Goal: Task Accomplishment & Management: Manage account settings

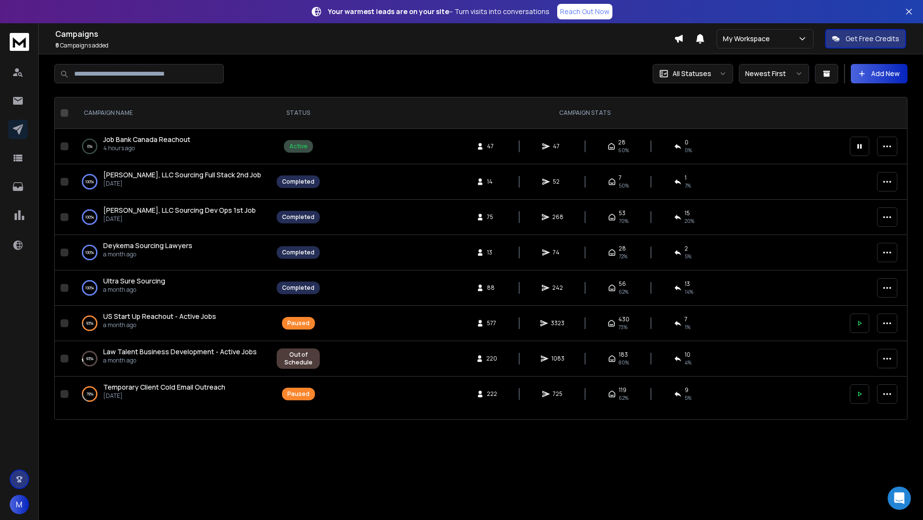
click at [168, 148] on p "4 hours ago" at bounding box center [146, 148] width 87 height 8
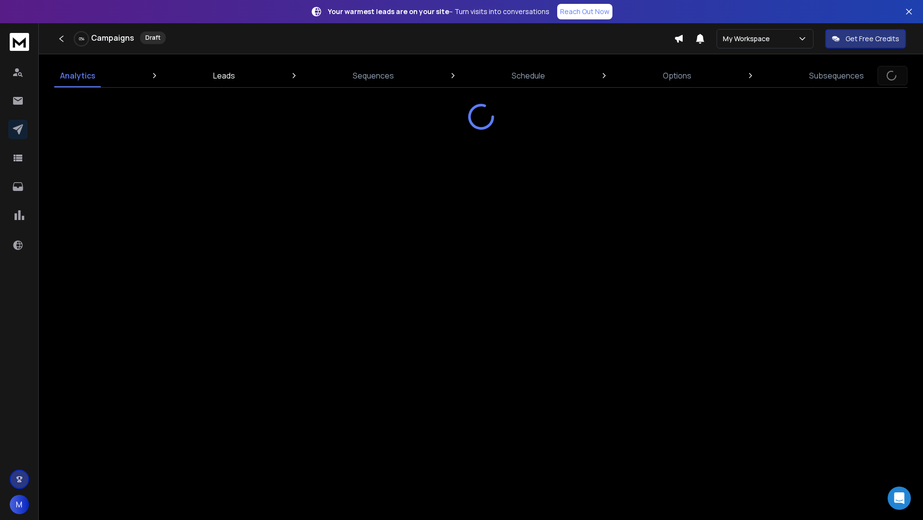
click at [220, 80] on p "Leads" at bounding box center [224, 76] width 22 height 12
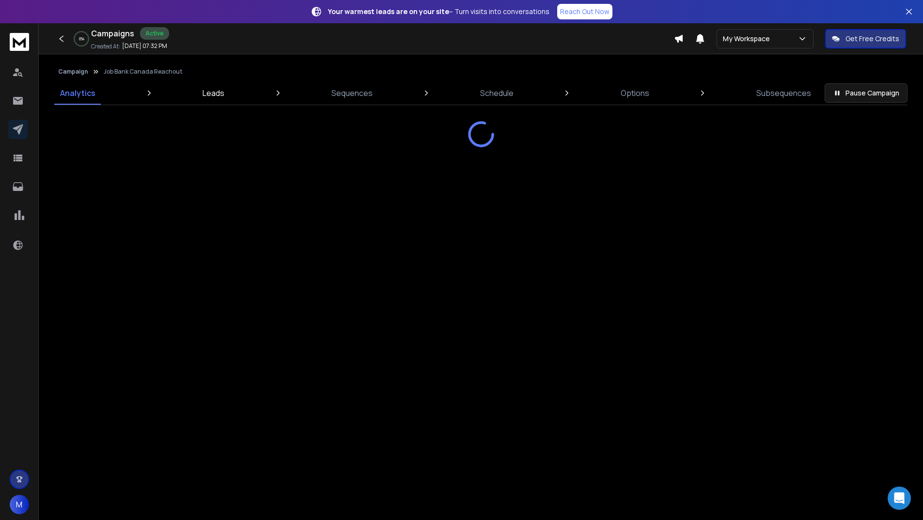
click at [221, 89] on p "Leads" at bounding box center [213, 93] width 22 height 12
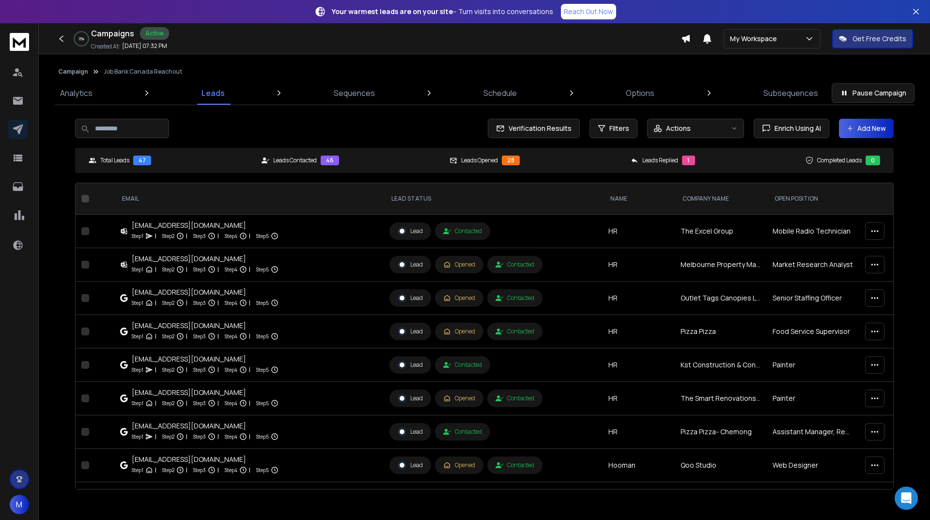
click at [871, 127] on button "Add New" at bounding box center [866, 128] width 55 height 19
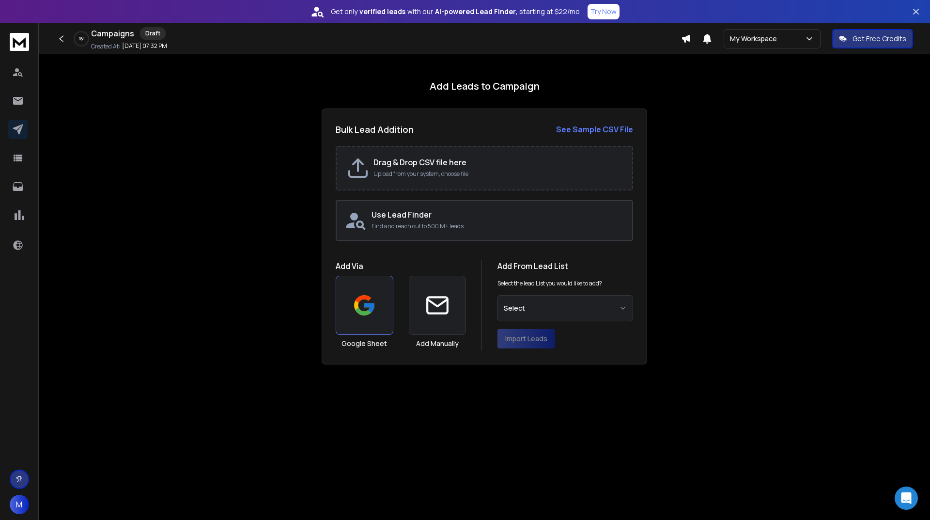
click at [387, 300] on div at bounding box center [365, 305] width 58 height 59
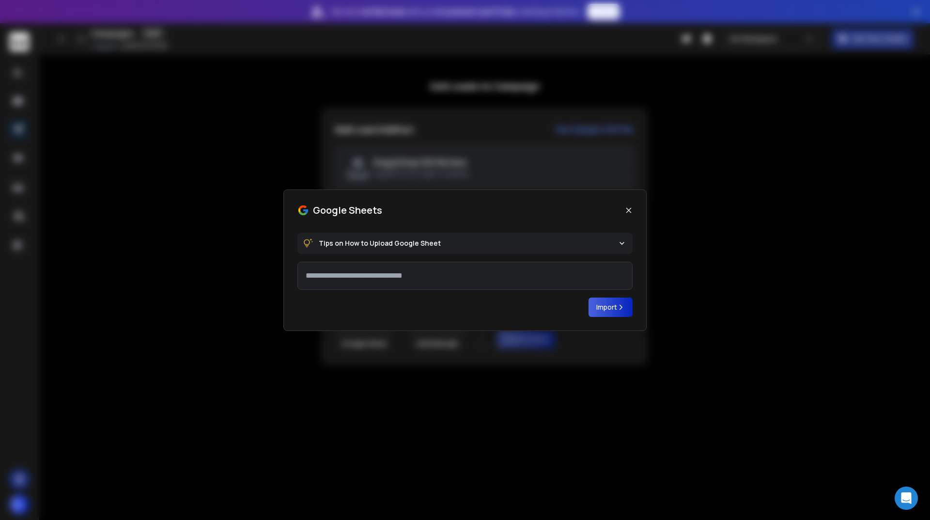
click at [394, 278] on input at bounding box center [464, 276] width 335 height 28
paste input "**********"
type input "**********"
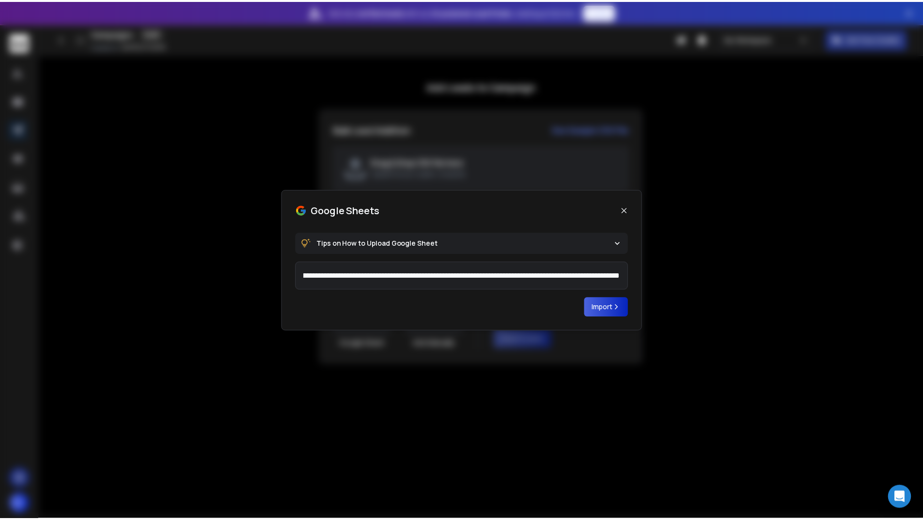
scroll to position [0, 0]
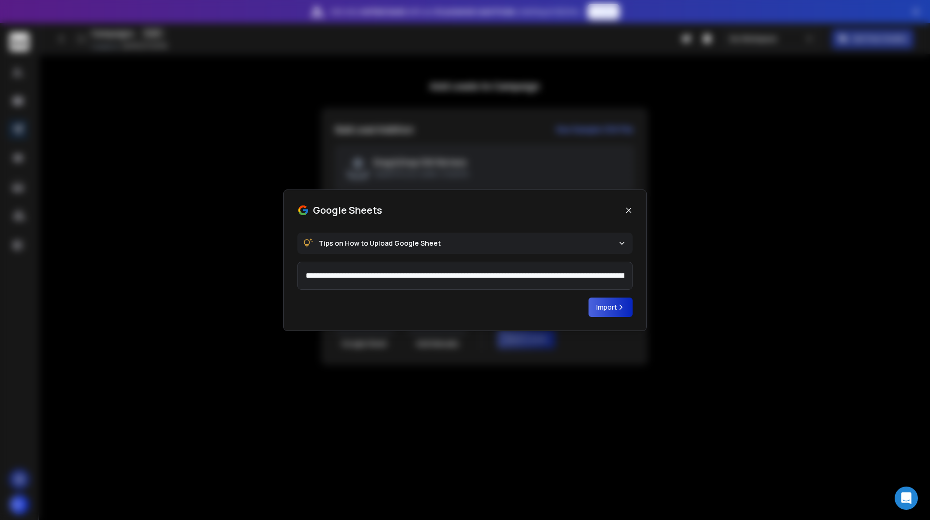
click at [622, 310] on icon at bounding box center [621, 307] width 8 height 8
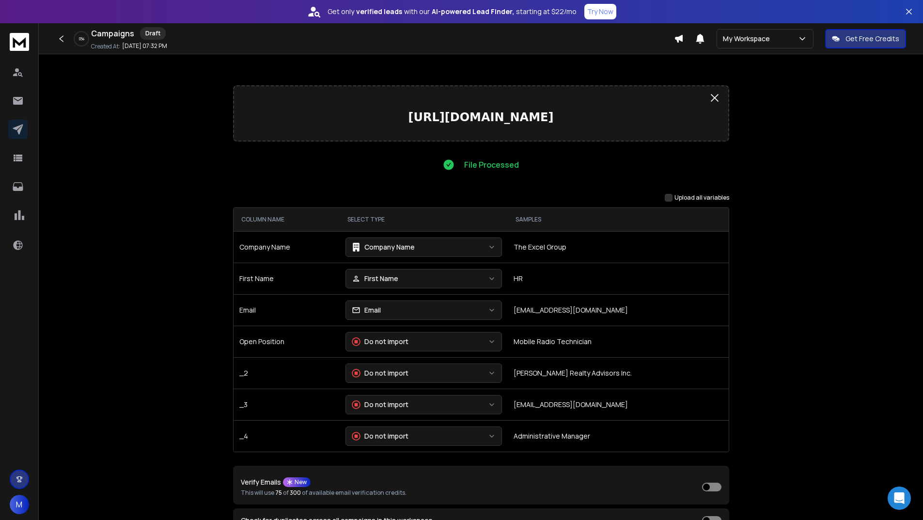
click at [717, 95] on icon at bounding box center [715, 98] width 12 height 12
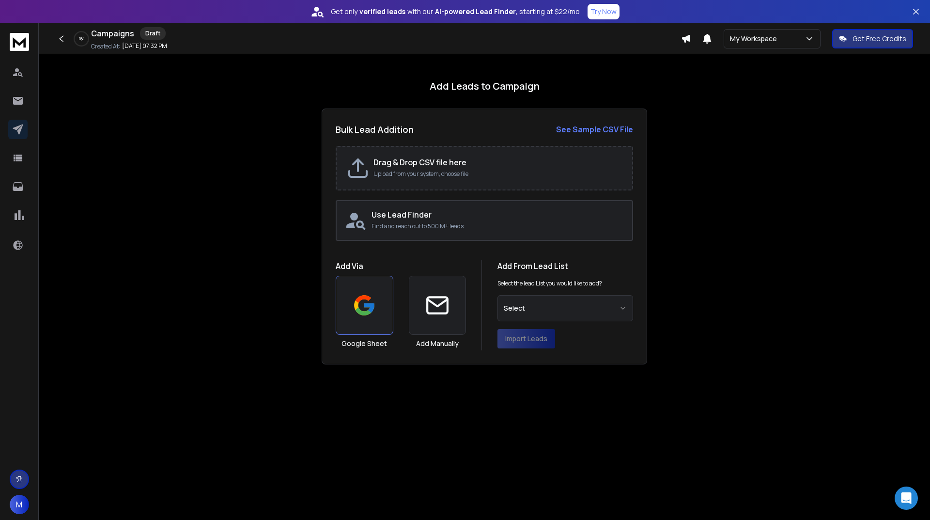
click at [381, 312] on div at bounding box center [365, 305] width 58 height 59
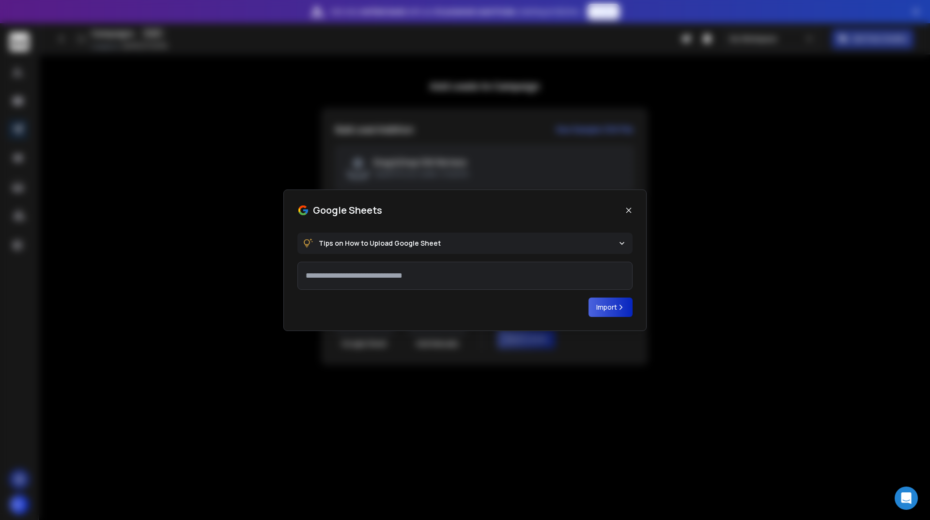
click at [441, 282] on input at bounding box center [464, 276] width 335 height 28
paste input "**********"
type input "**********"
click at [618, 312] on button "Import" at bounding box center [610, 306] width 44 height 19
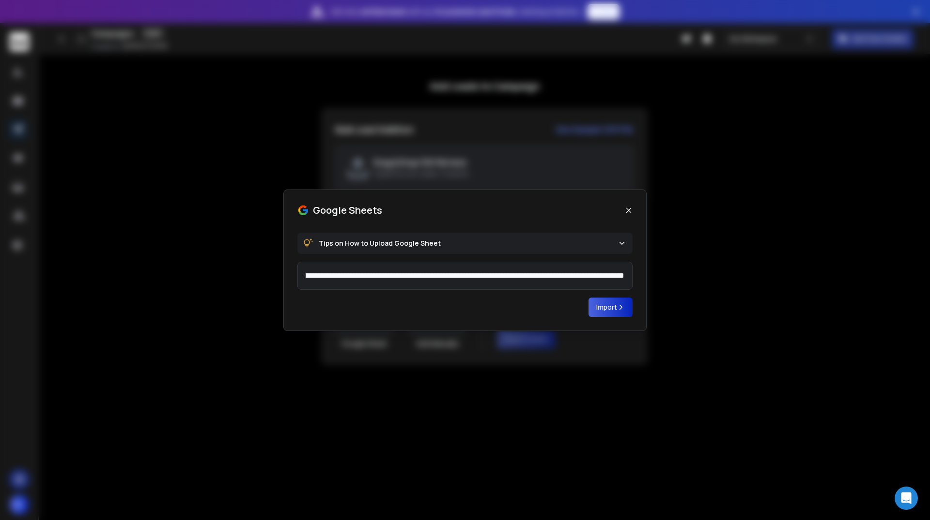
scroll to position [0, 0]
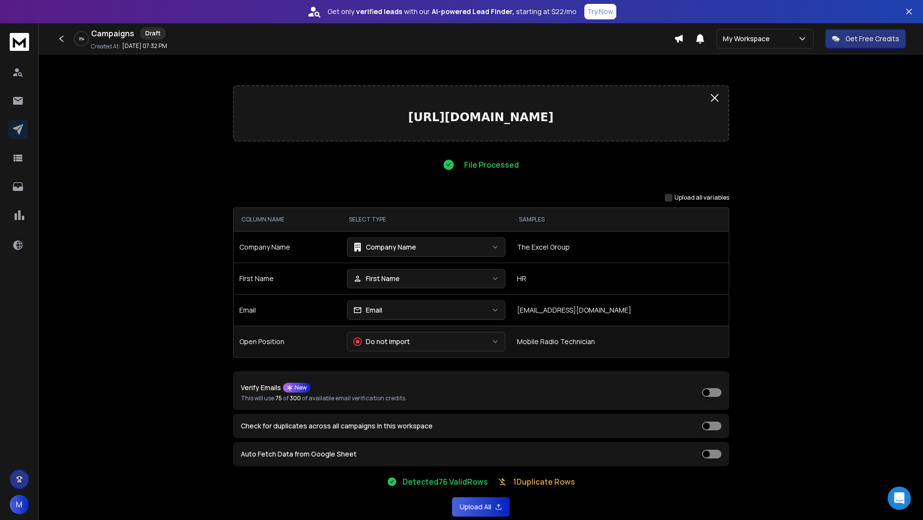
click at [423, 351] on button "Do not import" at bounding box center [426, 341] width 159 height 19
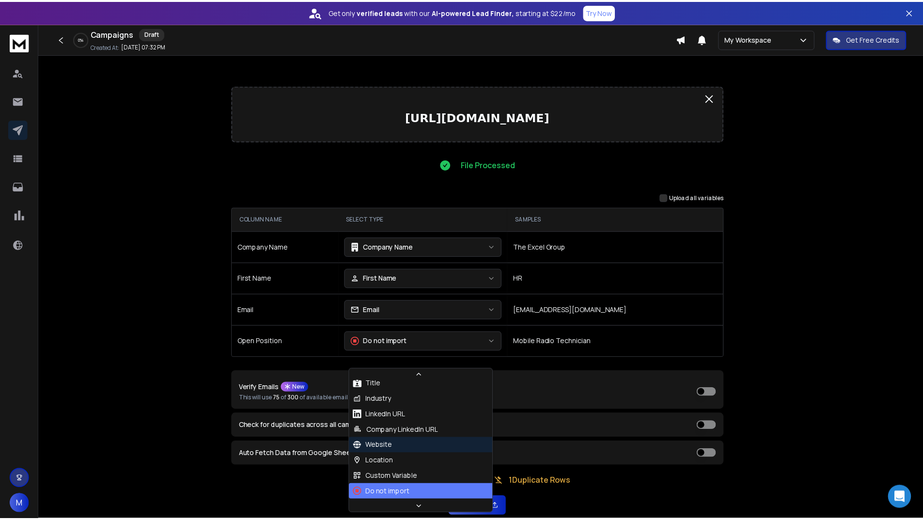
scroll to position [88, 0]
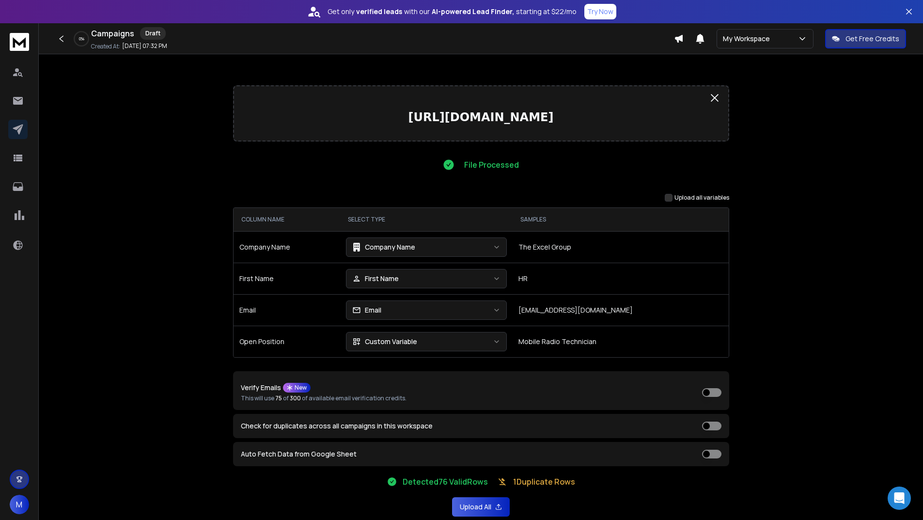
click at [713, 430] on button "Check for duplicates across all campaigns in this workspace" at bounding box center [711, 425] width 19 height 9
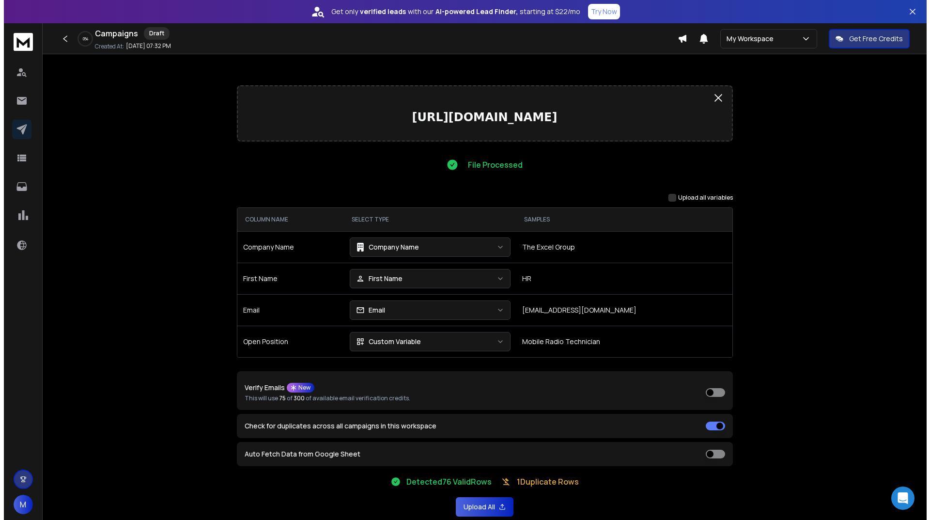
scroll to position [28, 0]
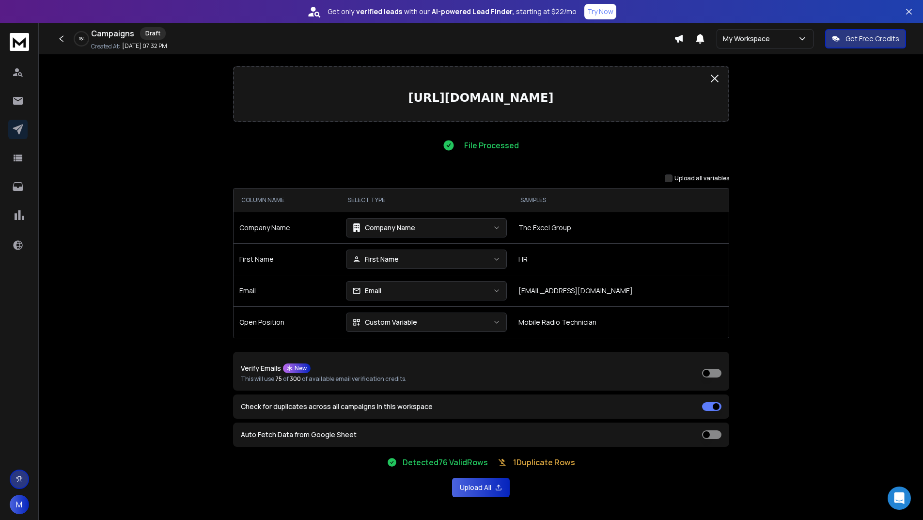
click at [495, 491] on icon at bounding box center [498, 487] width 7 height 7
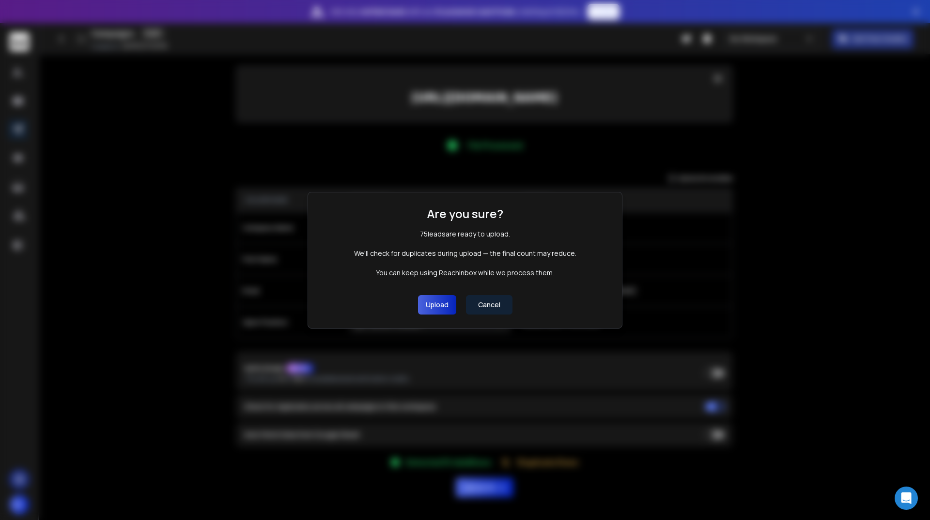
click at [426, 312] on button "Upload" at bounding box center [437, 304] width 38 height 19
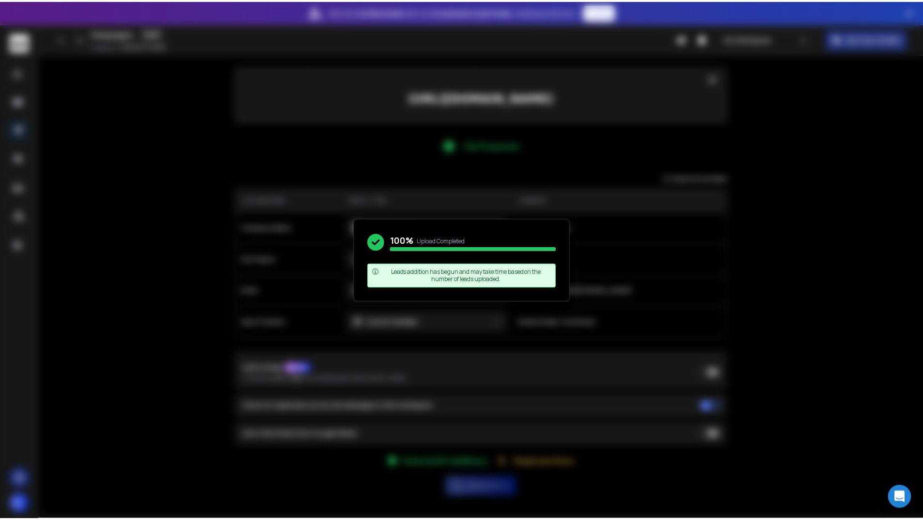
scroll to position [0, 0]
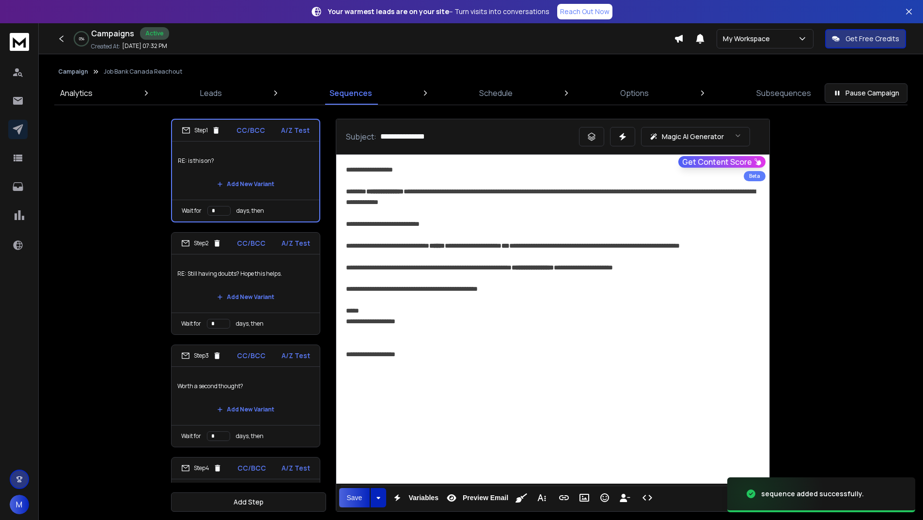
click at [80, 95] on p "Analytics" at bounding box center [76, 93] width 32 height 12
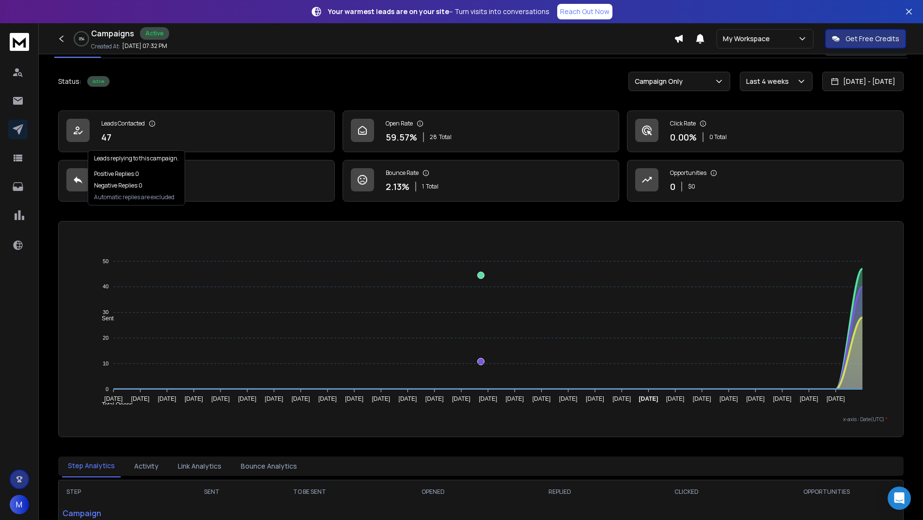
scroll to position [132, 0]
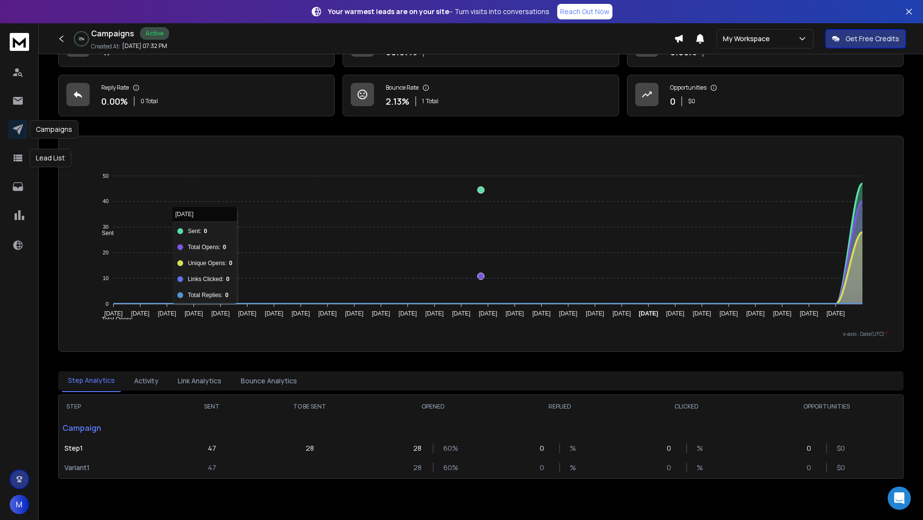
click at [23, 134] on icon at bounding box center [18, 130] width 12 height 12
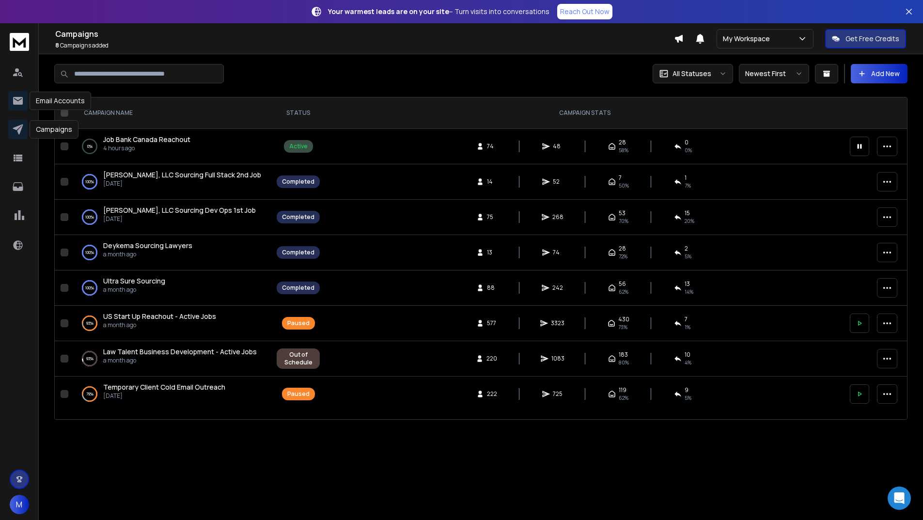
click at [18, 105] on icon at bounding box center [18, 101] width 12 height 12
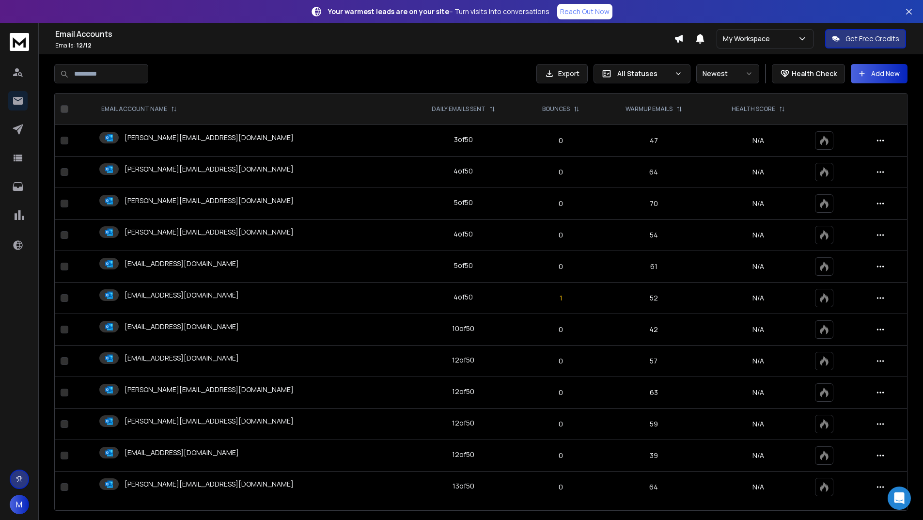
scroll to position [0, 0]
click at [527, 298] on p "1" at bounding box center [560, 298] width 67 height 10
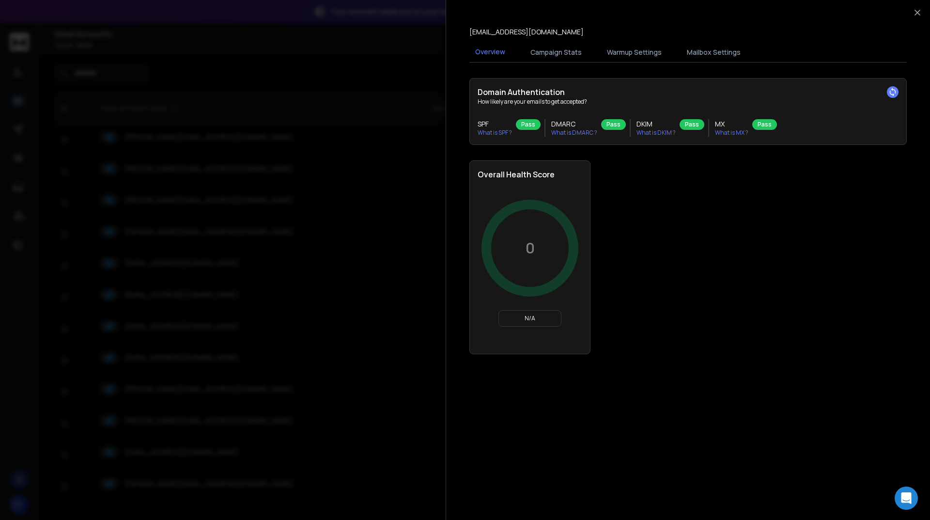
click at [364, 162] on div at bounding box center [465, 260] width 930 height 520
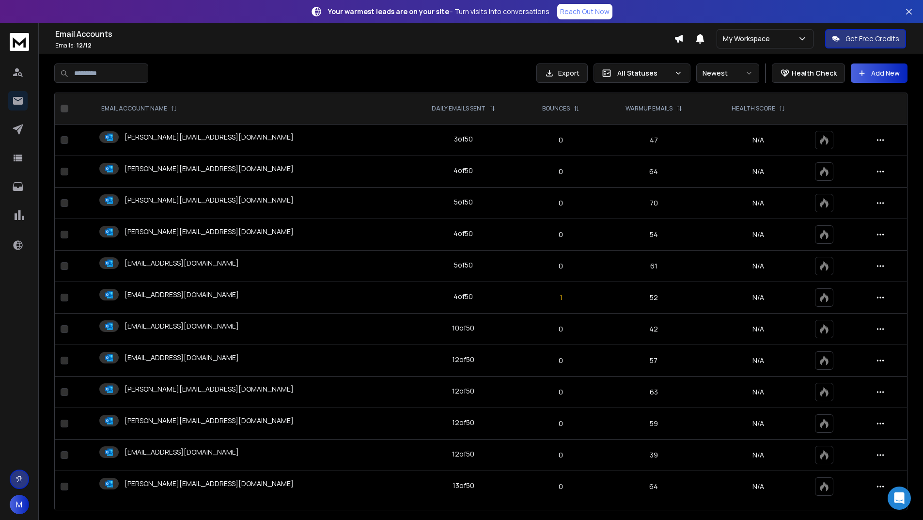
click at [526, 303] on td "1" at bounding box center [561, 297] width 78 height 31
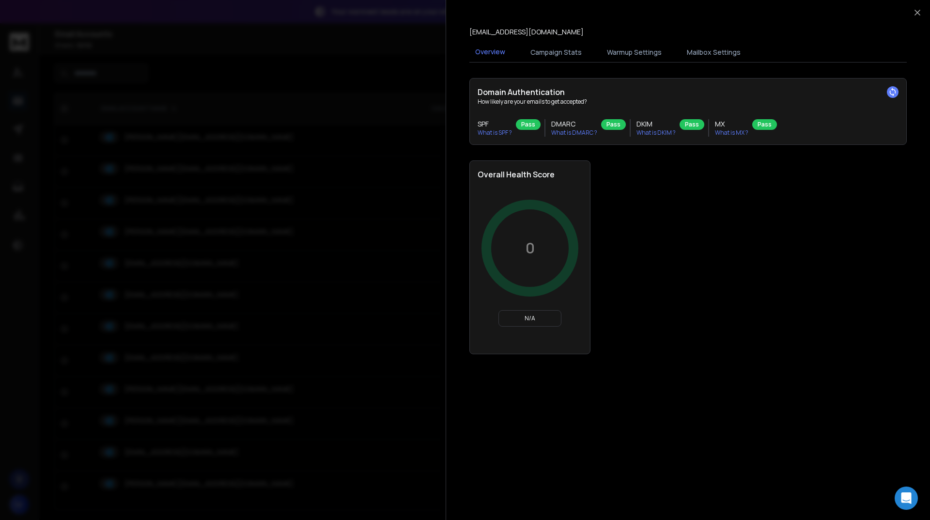
click at [704, 45] on button "Mailbox Settings" at bounding box center [713, 52] width 65 height 21
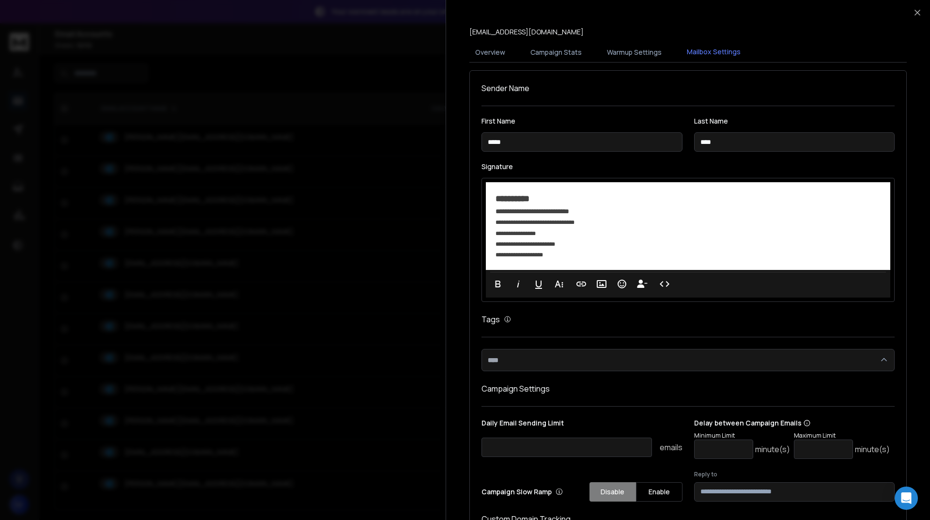
click at [649, 47] on button "Warmup Settings" at bounding box center [634, 52] width 66 height 21
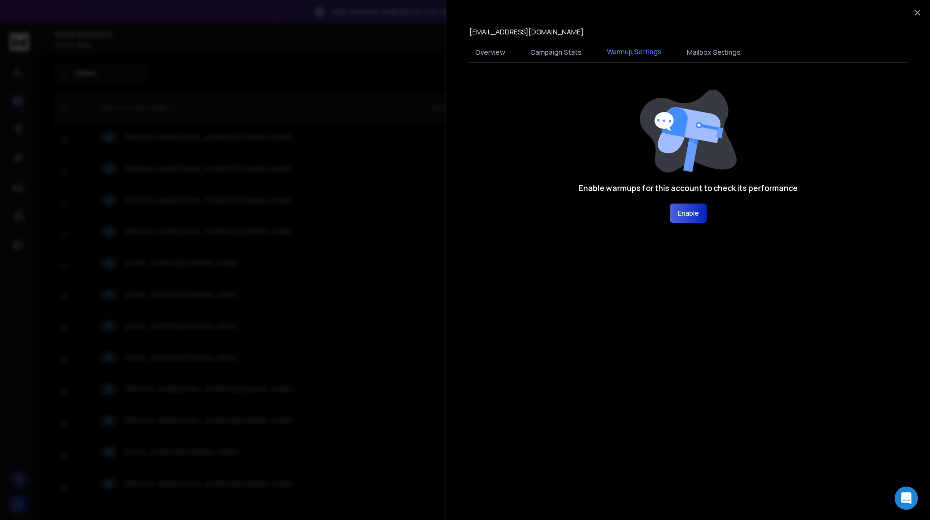
click at [498, 48] on button "Overview" at bounding box center [490, 52] width 42 height 21
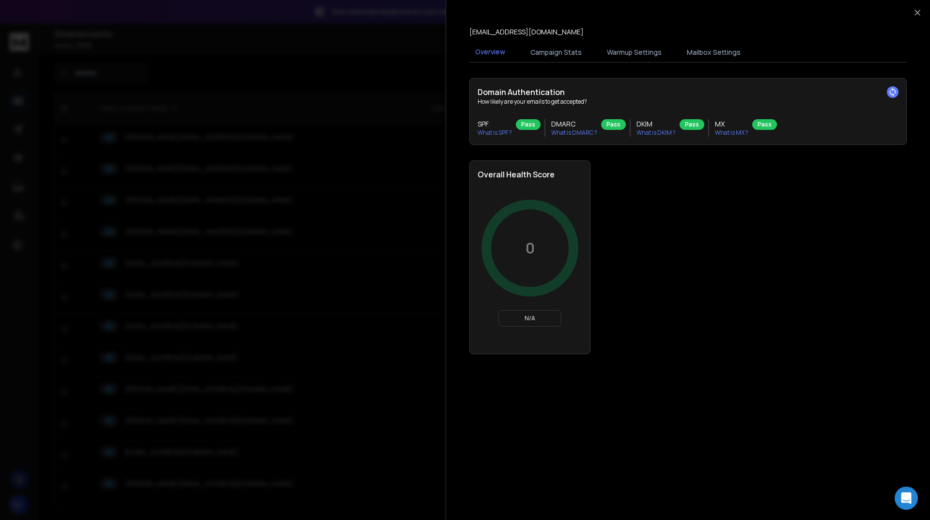
click at [327, 177] on div at bounding box center [465, 260] width 930 height 520
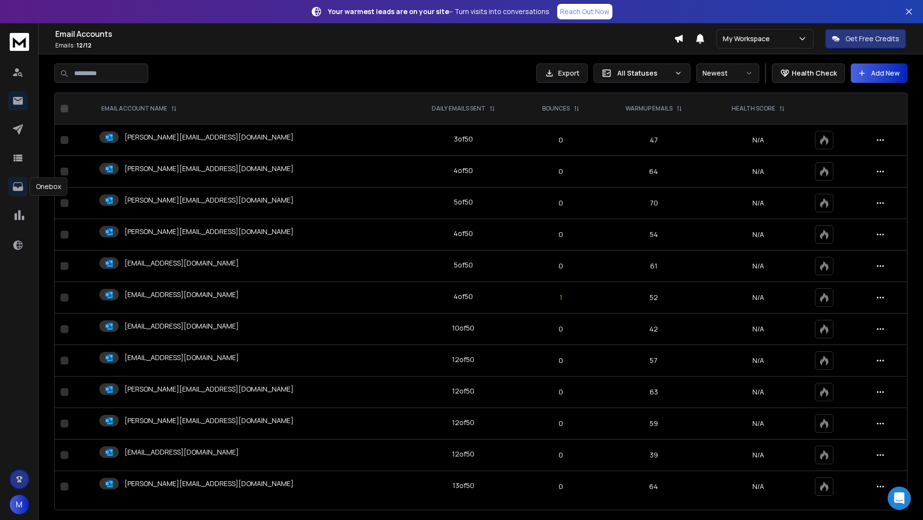
click at [8, 184] on link at bounding box center [17, 186] width 19 height 19
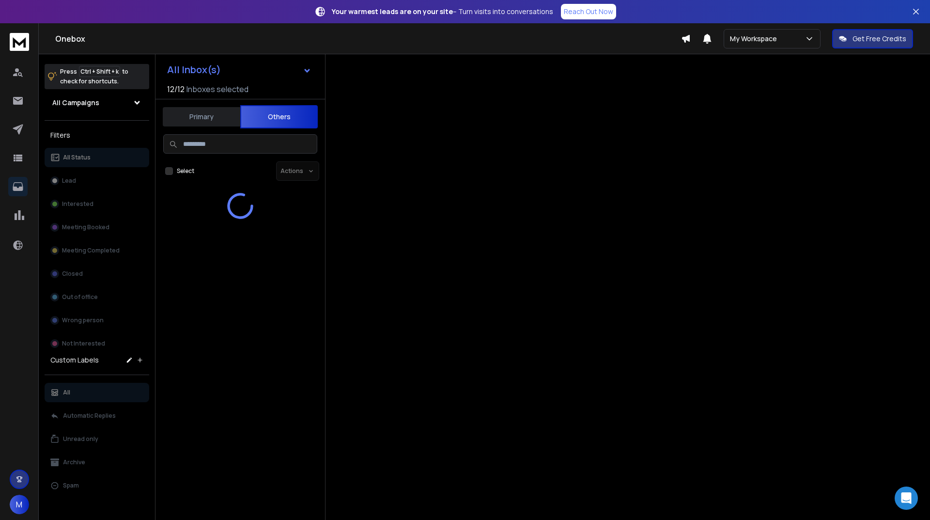
click at [245, 122] on button "Others" at bounding box center [278, 116] width 77 height 23
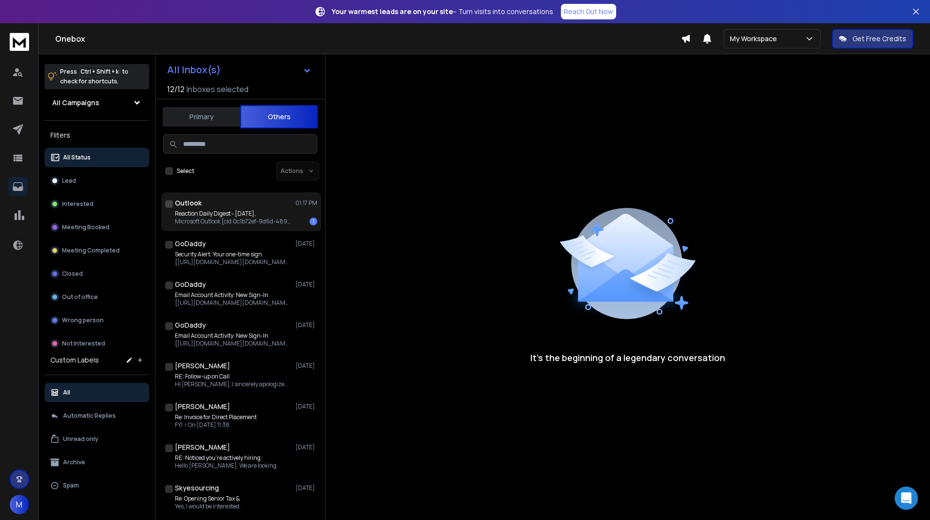
click at [245, 202] on div "Outlook 01:17 PM" at bounding box center [246, 203] width 142 height 10
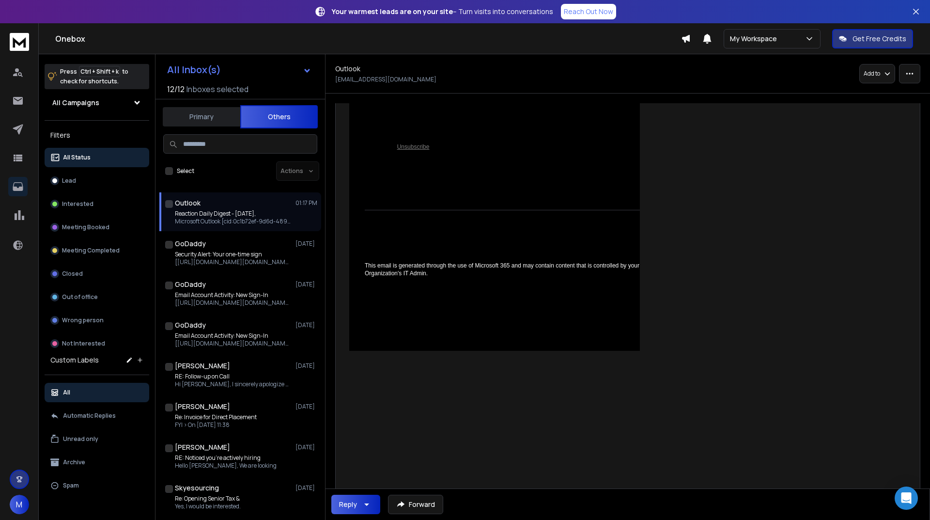
scroll to position [1034, 0]
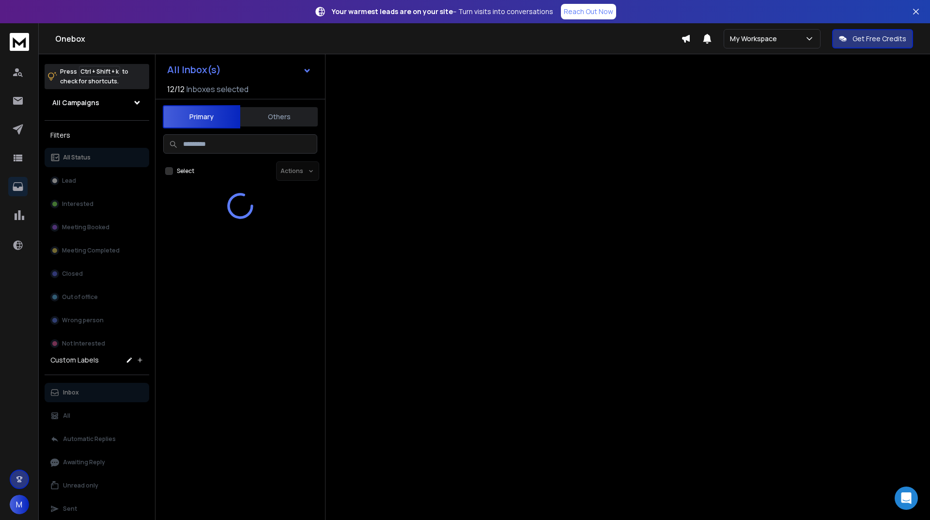
click at [207, 115] on button "Primary" at bounding box center [201, 116] width 77 height 23
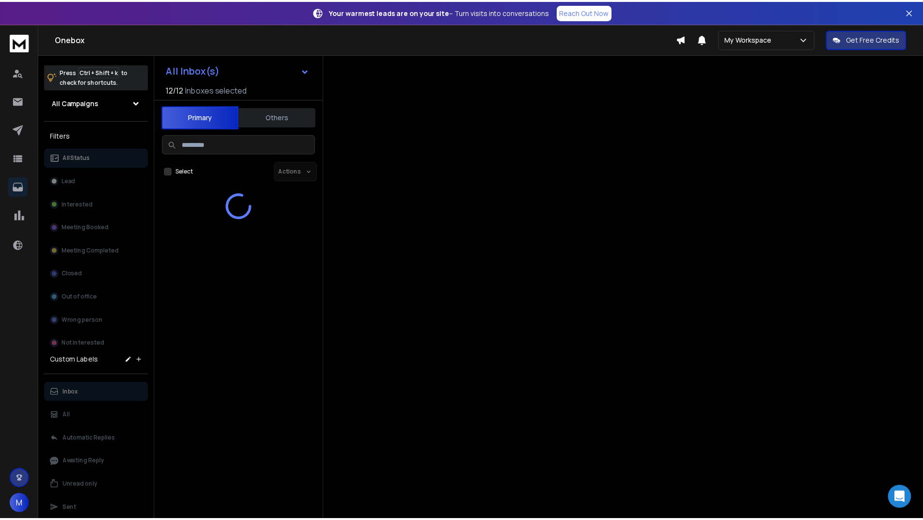
scroll to position [0, 0]
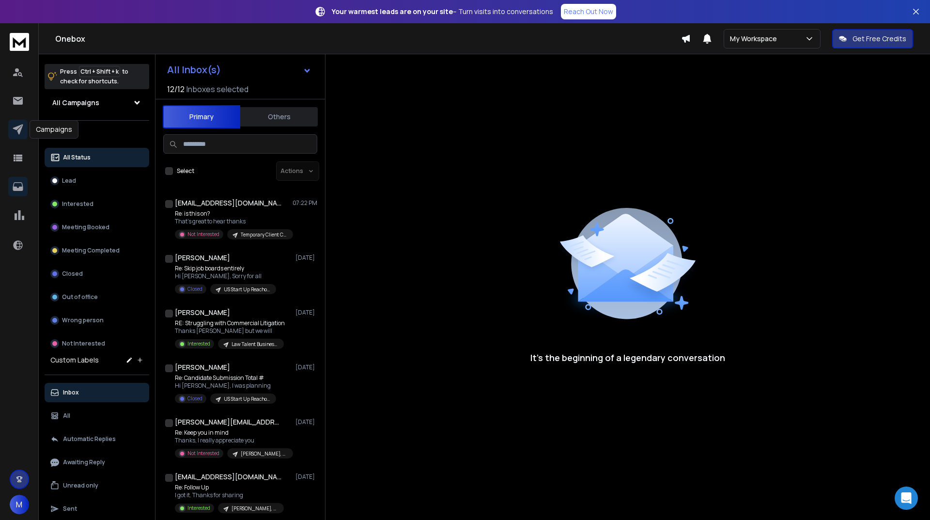
click at [14, 128] on icon at bounding box center [18, 129] width 10 height 10
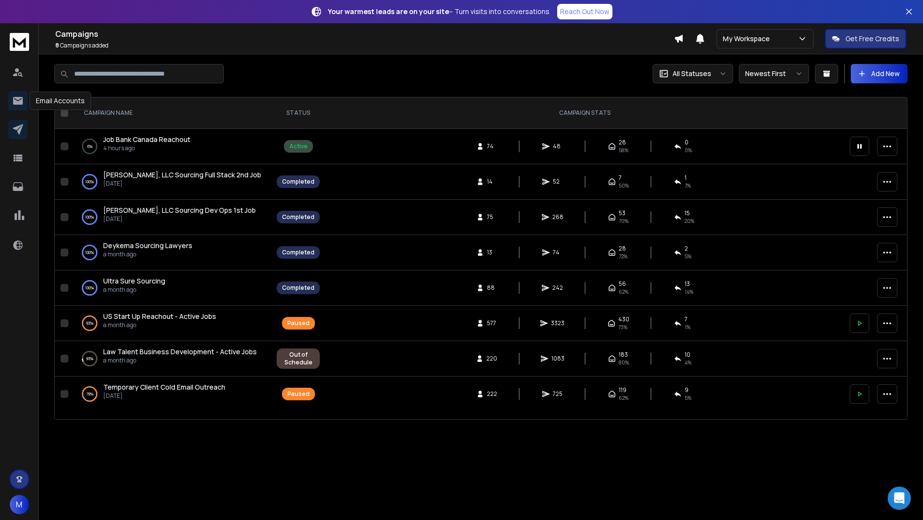
click at [15, 101] on icon at bounding box center [18, 101] width 10 height 8
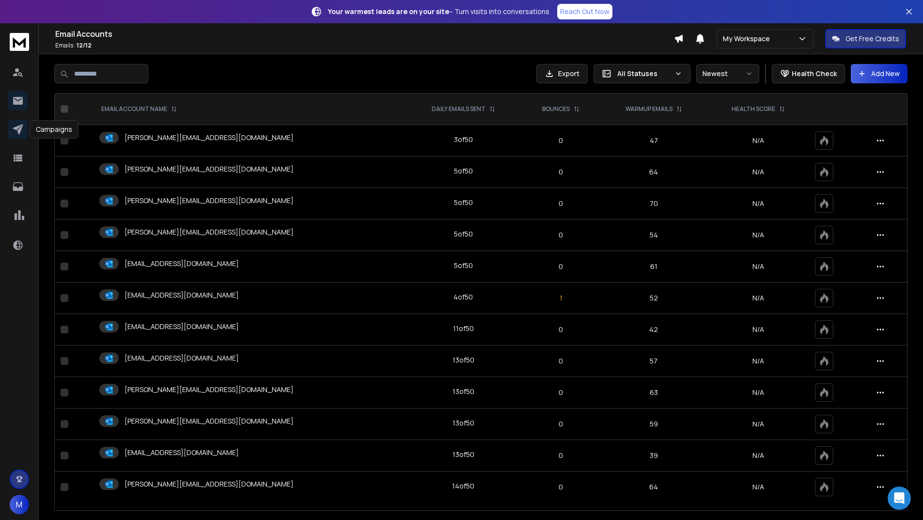
click at [24, 125] on link at bounding box center [17, 129] width 19 height 19
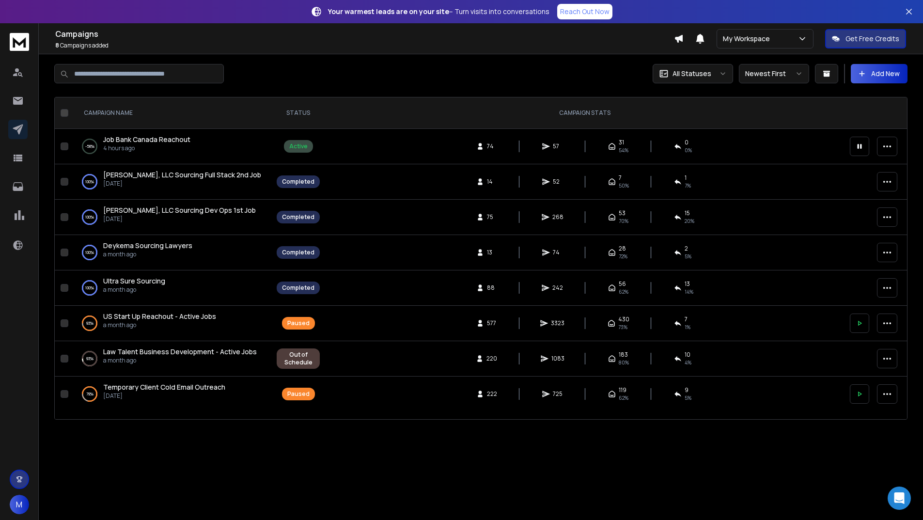
click at [447, 145] on div "74 57 31 54 % 0 0 %" at bounding box center [584, 146] width 507 height 15
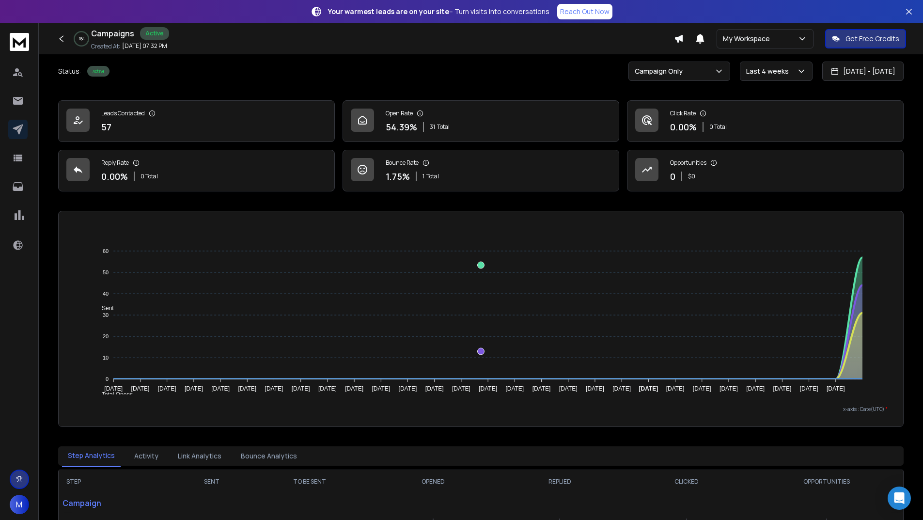
scroll to position [132, 0]
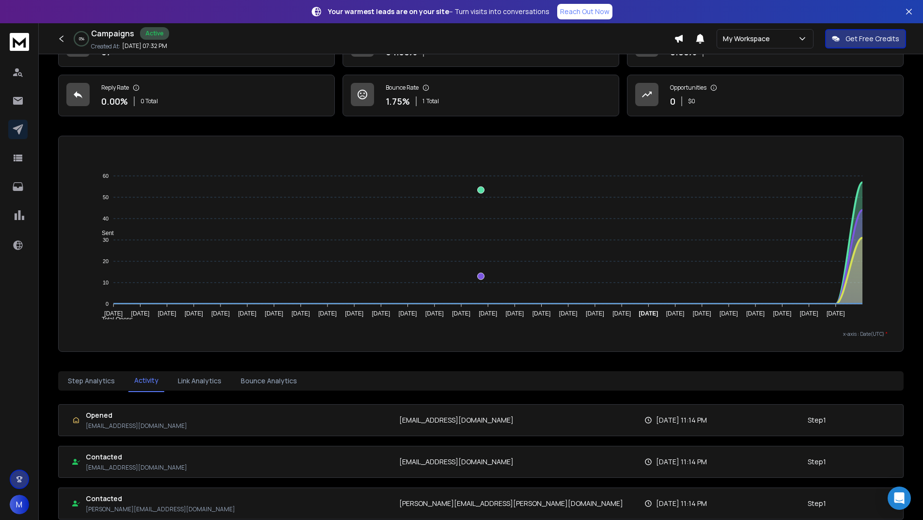
click at [151, 372] on button "Activity" at bounding box center [146, 381] width 36 height 22
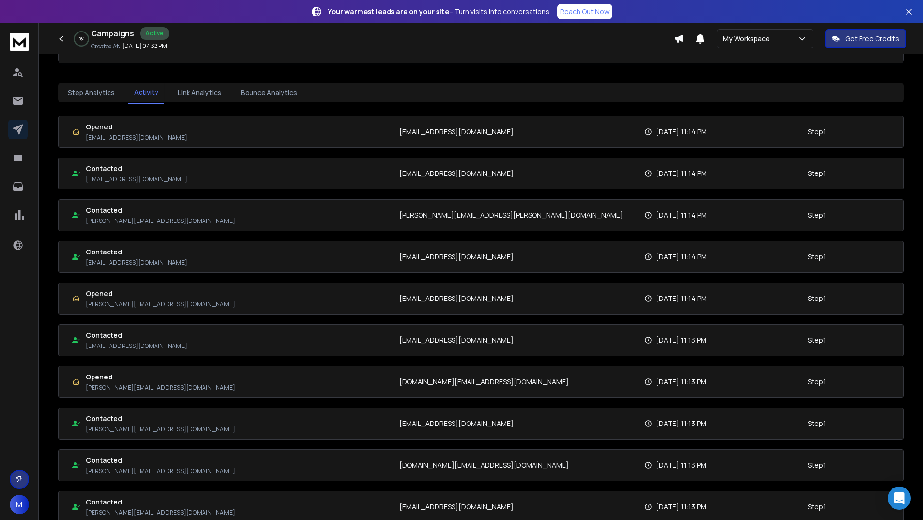
scroll to position [423, 0]
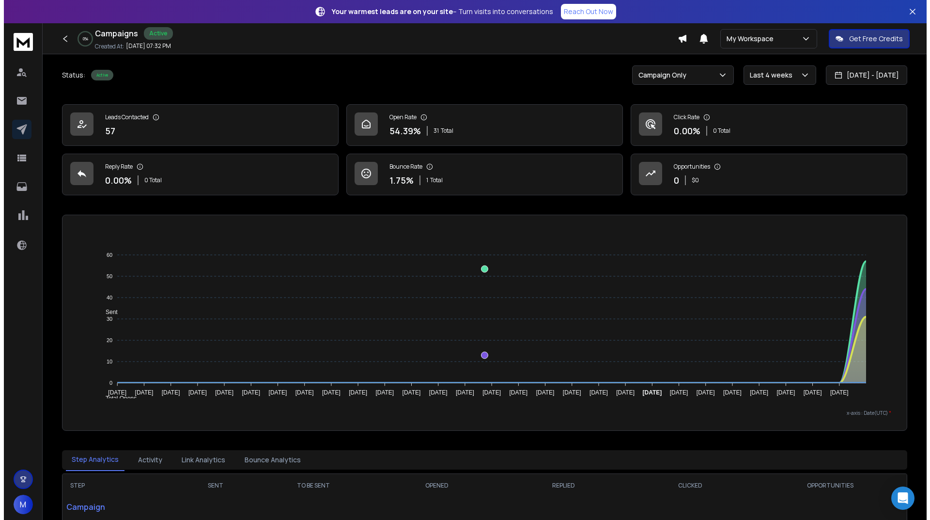
scroll to position [0, 0]
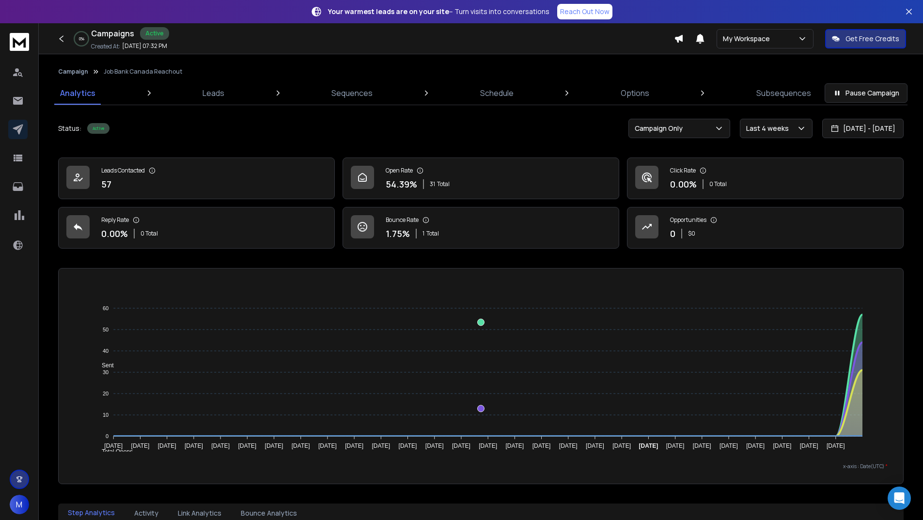
click at [404, 232] on p "1.75 %" at bounding box center [398, 234] width 24 height 14
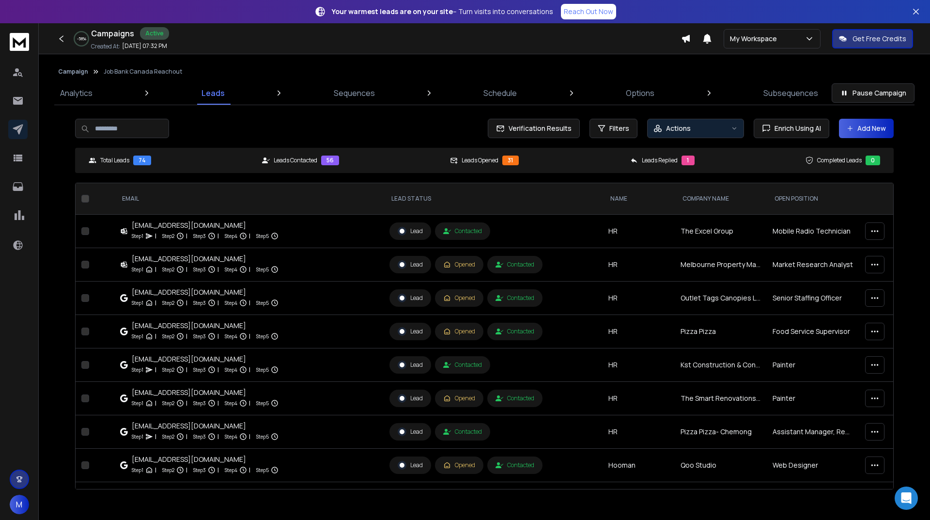
click at [723, 130] on div "Actions" at bounding box center [690, 129] width 74 height 10
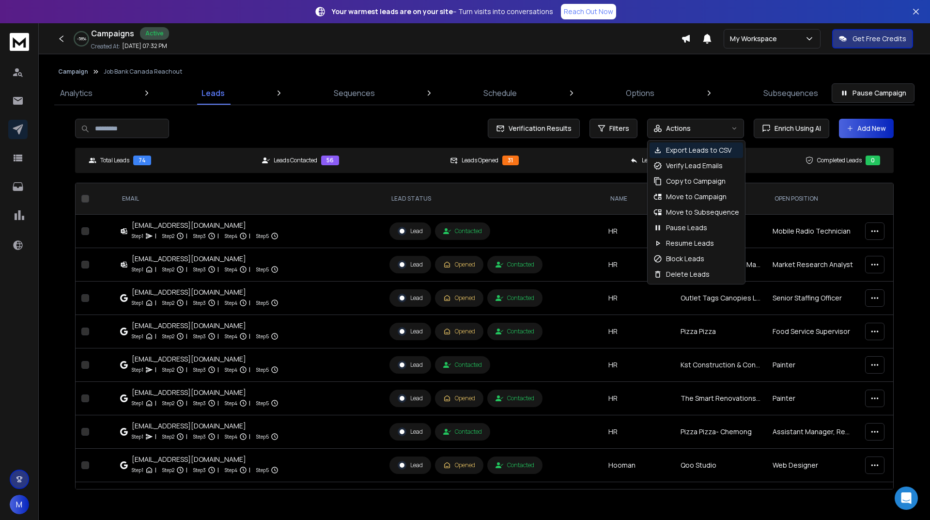
click at [618, 167] on div "Total Leads 74 Leads Contacted 56 Leads Opened 31 Leads Replied 1 Completed Lea…" at bounding box center [484, 160] width 819 height 25
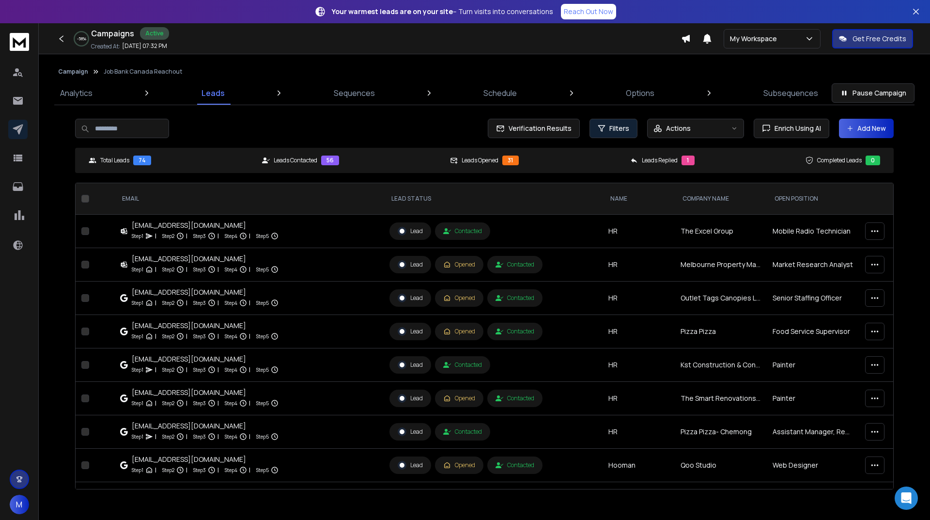
click at [601, 129] on polygon "button" at bounding box center [601, 128] width 6 height 6
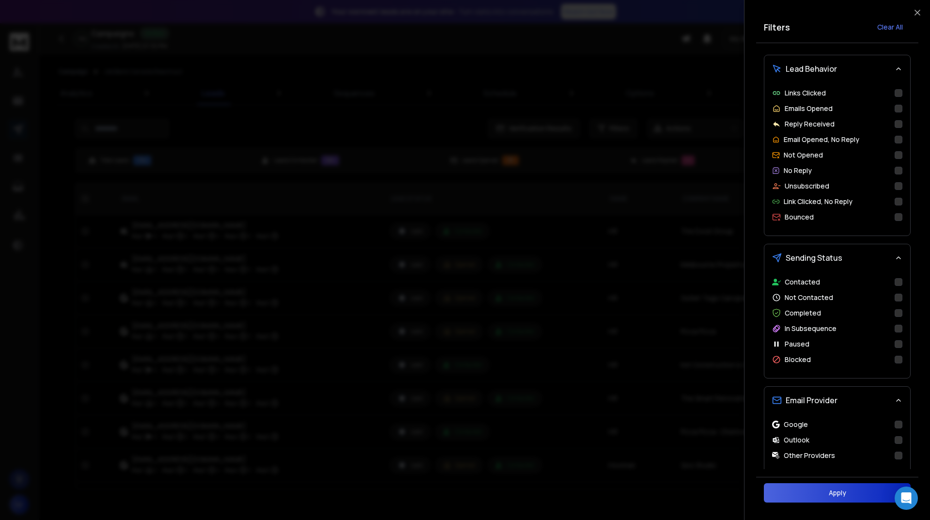
click at [792, 214] on p "Bounced" at bounding box center [799, 217] width 29 height 10
click at [895, 214] on button "Bounced" at bounding box center [899, 217] width 8 height 8
click at [816, 499] on button "Apply" at bounding box center [837, 492] width 147 height 19
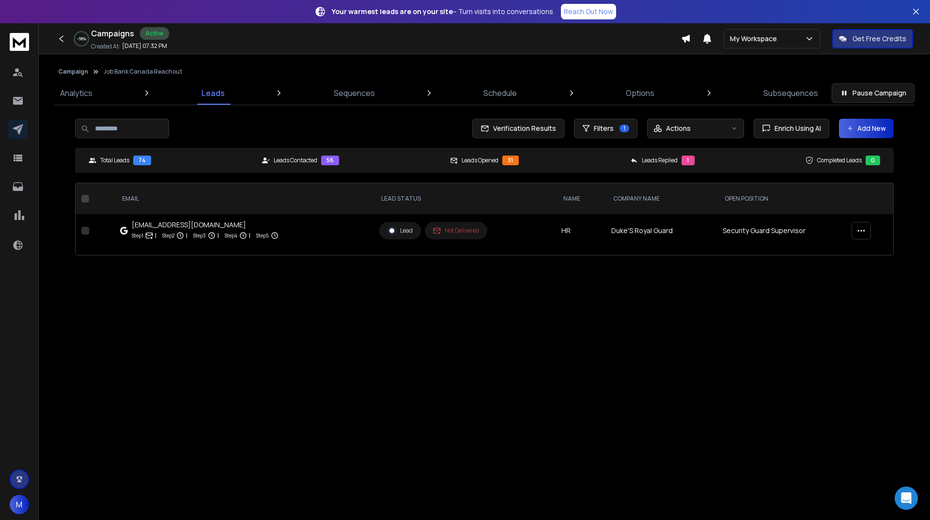
click at [859, 231] on icon "button" at bounding box center [861, 230] width 7 height 1
click at [830, 257] on div "Delete Lead" at bounding box center [842, 251] width 60 height 15
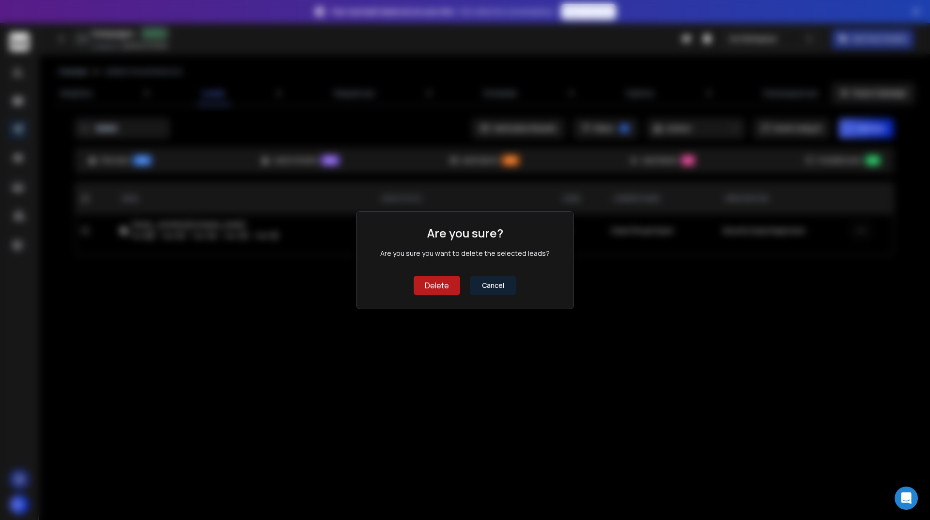
click at [448, 285] on button "Delete" at bounding box center [437, 285] width 46 height 19
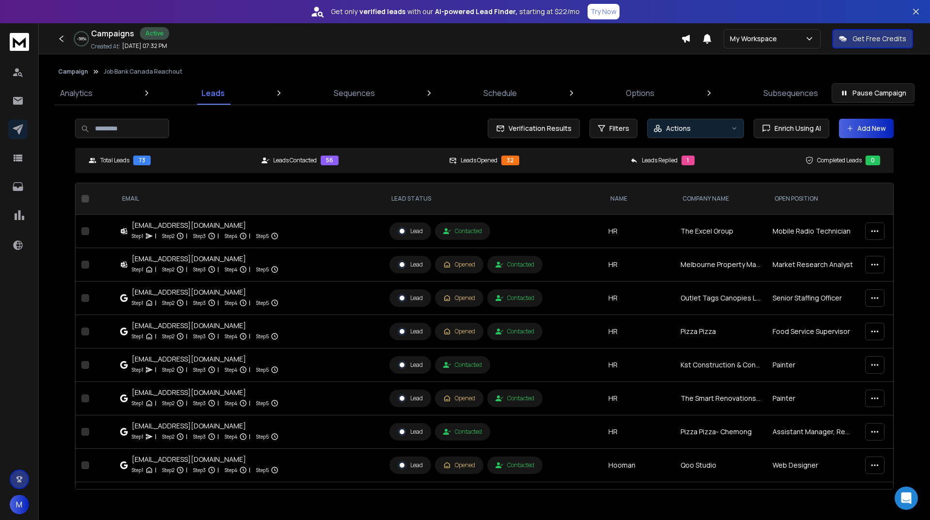
click at [717, 137] on button "Actions" at bounding box center [695, 128] width 97 height 19
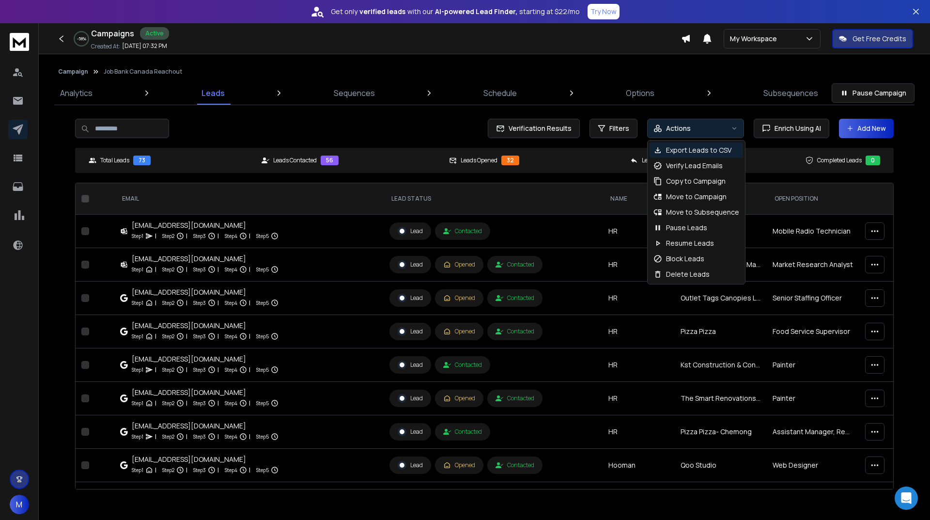
click at [717, 137] on button "Actions" at bounding box center [695, 128] width 97 height 19
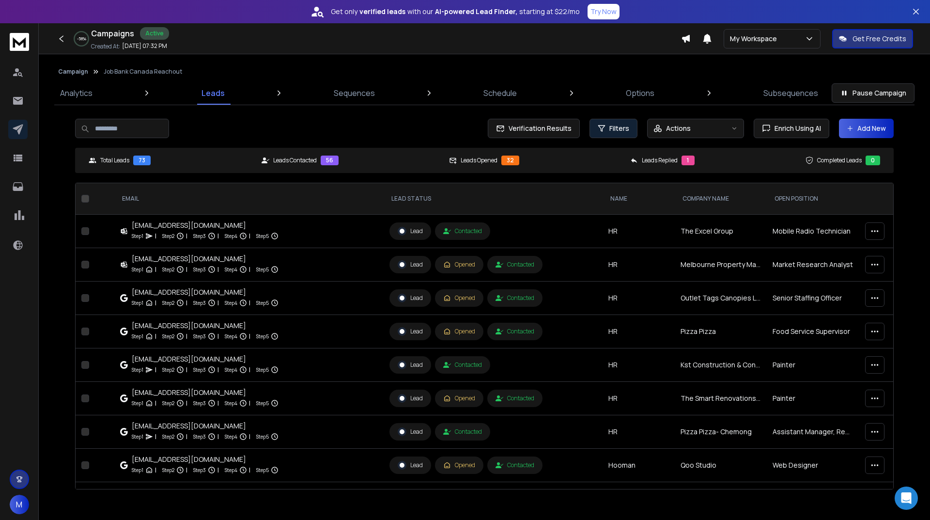
click at [598, 132] on icon "button" at bounding box center [602, 128] width 8 height 8
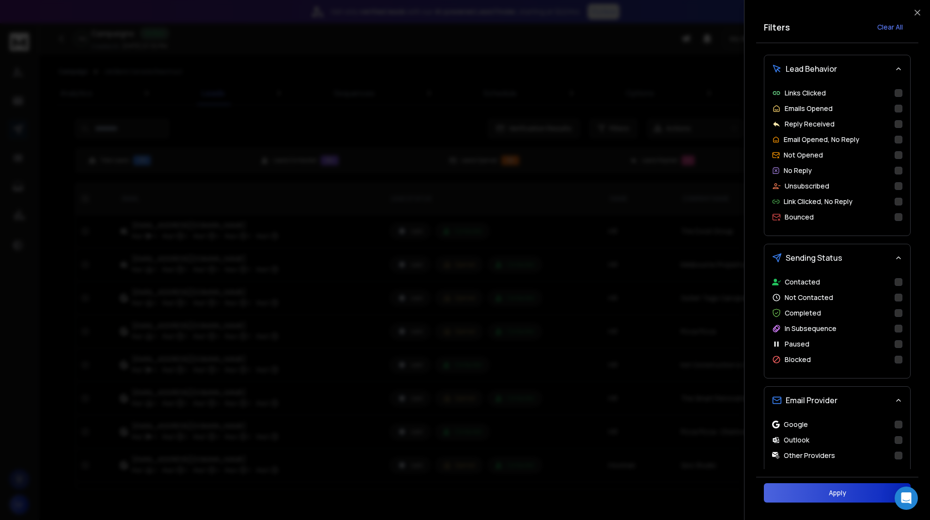
click at [792, 214] on p "Bounced" at bounding box center [799, 217] width 29 height 10
click at [895, 214] on button "Bounced" at bounding box center [899, 217] width 8 height 8
click at [830, 501] on button "Apply" at bounding box center [837, 492] width 147 height 19
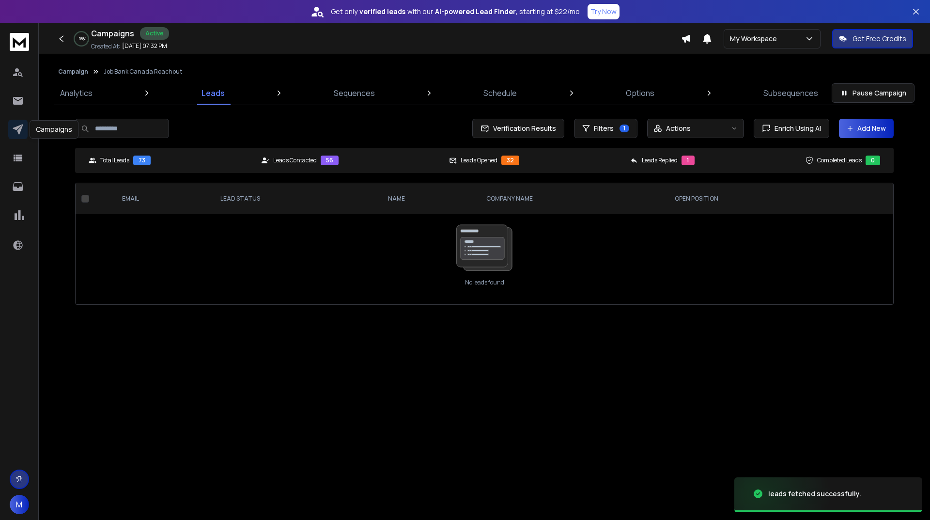
click at [23, 126] on icon at bounding box center [18, 130] width 12 height 12
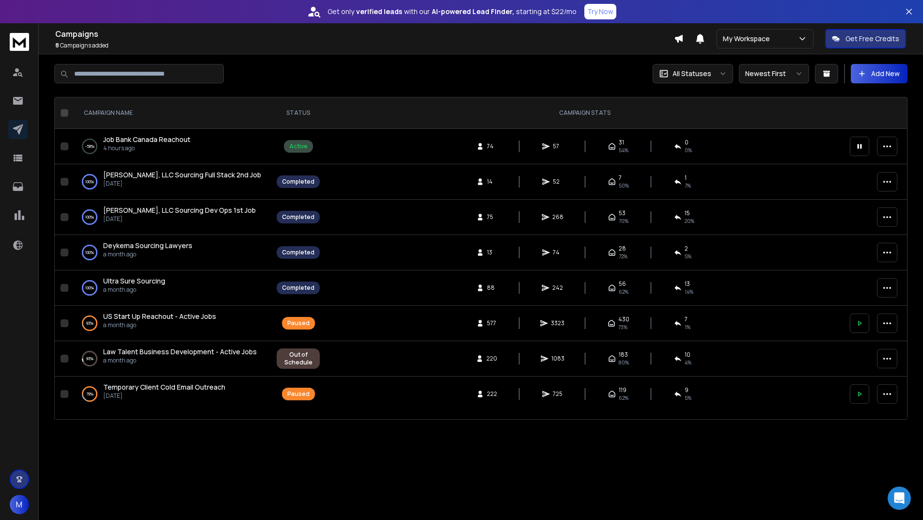
click at [232, 150] on div "-58 % Job Bank Canada Reachout 4 hours ago" at bounding box center [171, 146] width 179 height 23
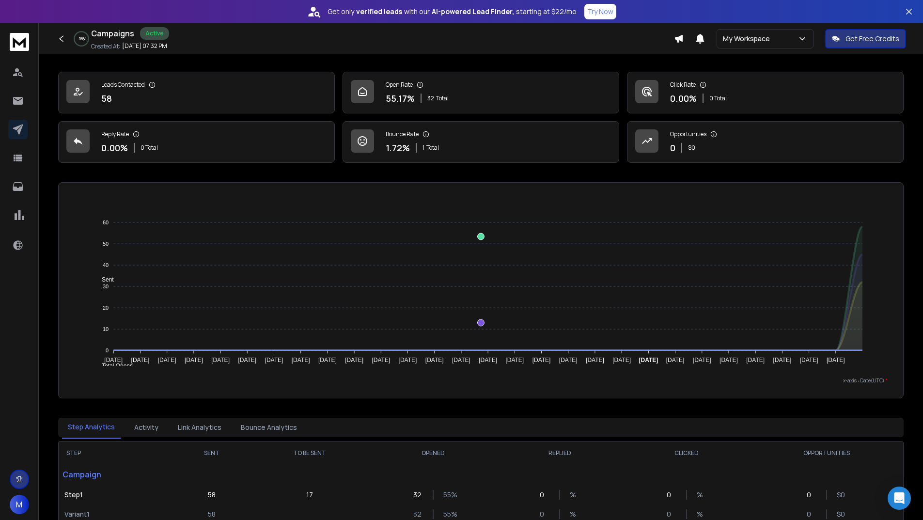
scroll to position [132, 0]
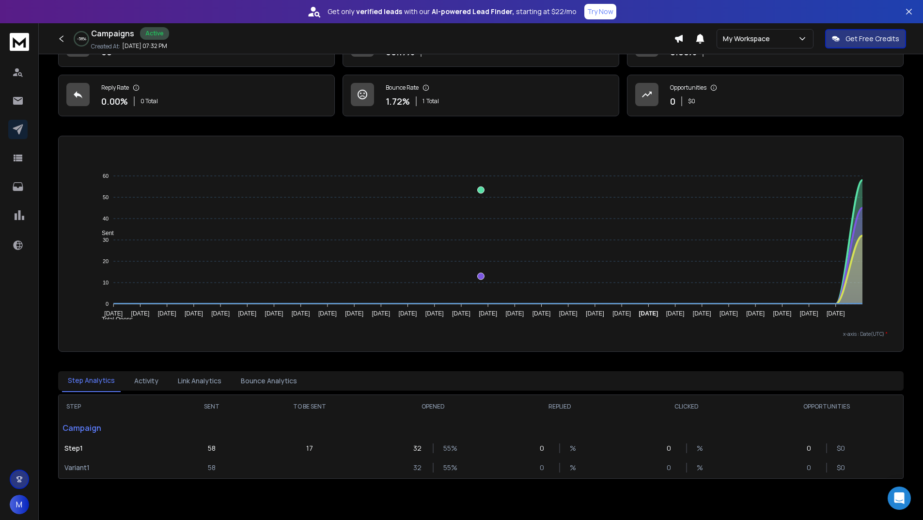
click at [149, 386] on button "Activity" at bounding box center [146, 380] width 36 height 21
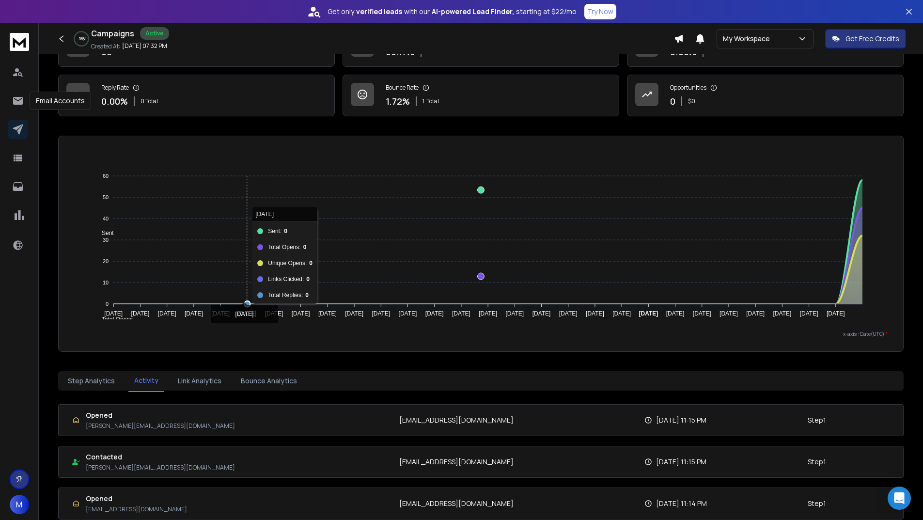
click at [14, 90] on div at bounding box center [19, 160] width 22 height 196
click at [15, 95] on icon at bounding box center [18, 101] width 12 height 12
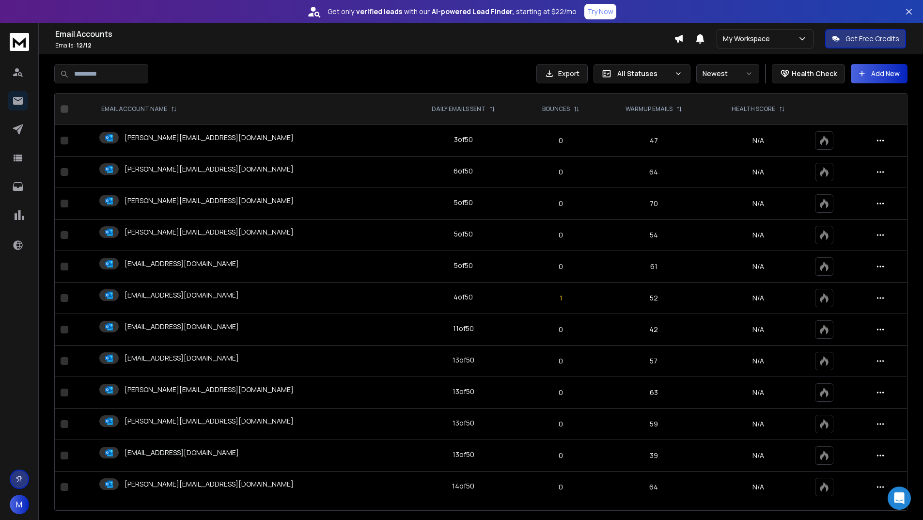
scroll to position [0, 0]
click at [14, 127] on icon at bounding box center [18, 130] width 12 height 12
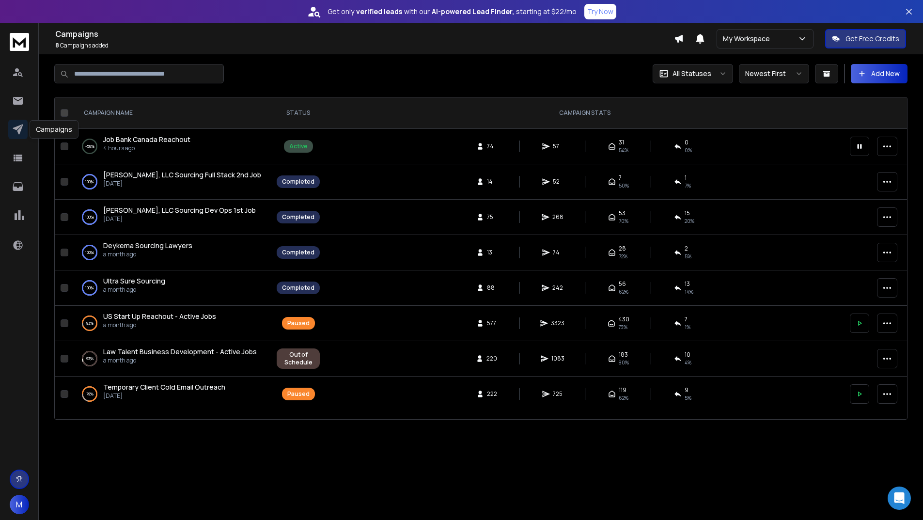
click at [414, 154] on div "74 57 31 54 % 0 0 %" at bounding box center [584, 146] width 507 height 15
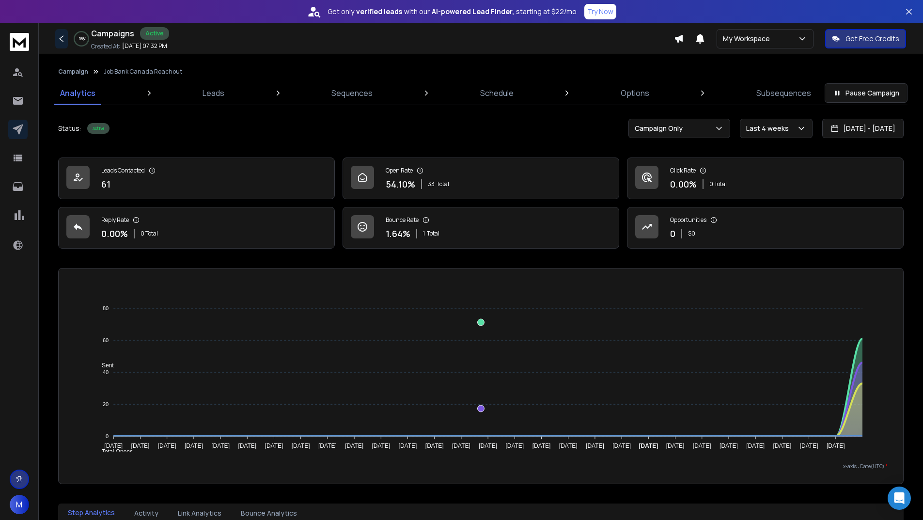
click at [57, 44] on button at bounding box center [61, 38] width 13 height 19
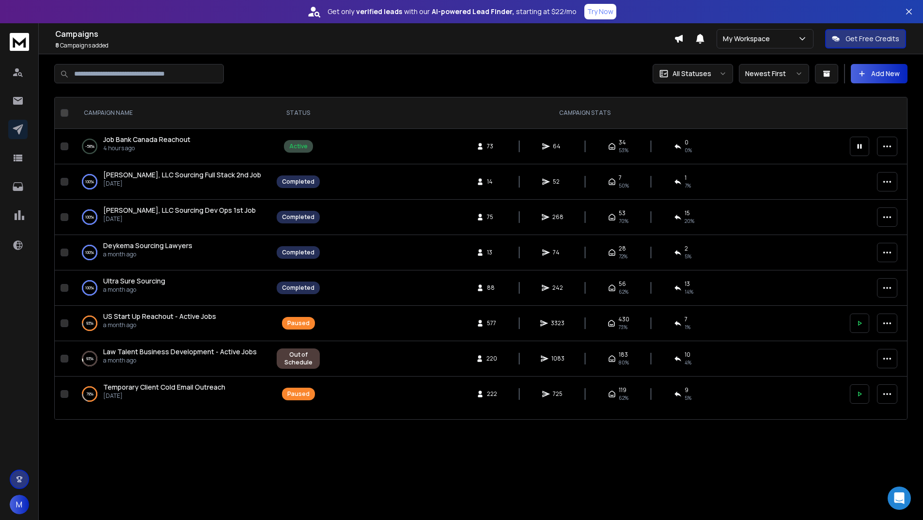
click at [427, 146] on div "73 64 34 53 % 0 0 %" at bounding box center [584, 146] width 507 height 15
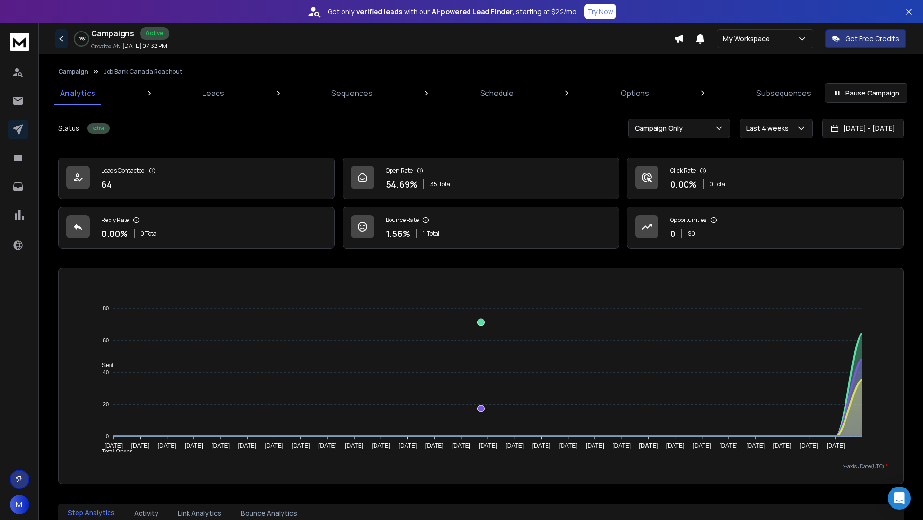
click at [62, 44] on button at bounding box center [61, 38] width 13 height 19
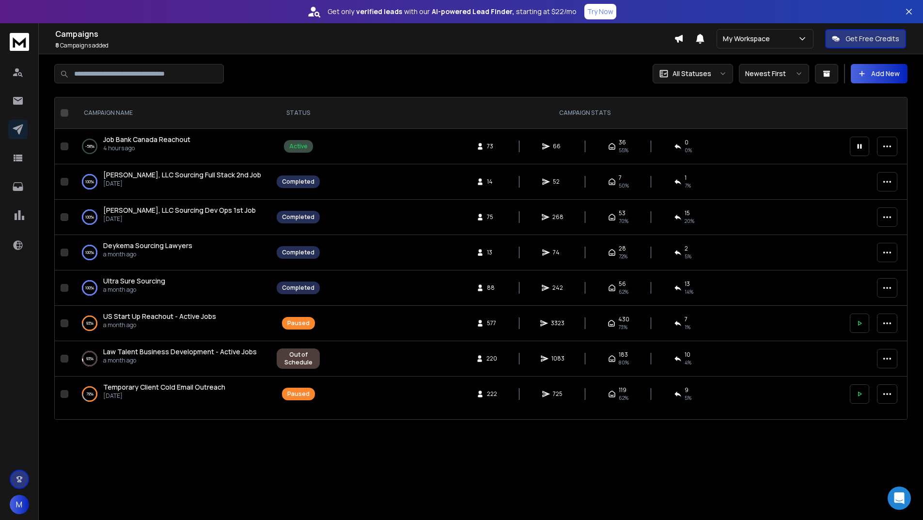
click at [447, 13] on strong "AI-powered Lead Finder," at bounding box center [473, 12] width 82 height 10
click at [393, 13] on strong "verified leads" at bounding box center [379, 12] width 46 height 10
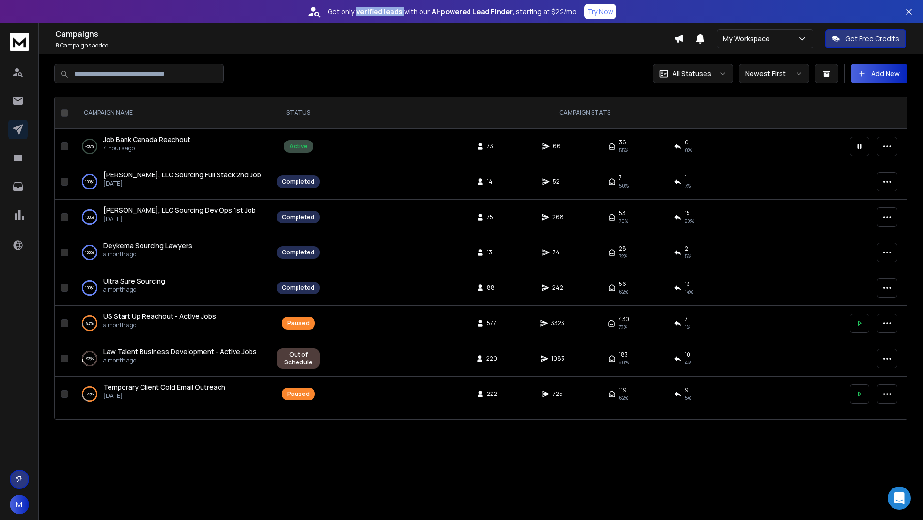
click at [393, 13] on strong "verified leads" at bounding box center [379, 12] width 46 height 10
click at [361, 12] on strong "verified leads" at bounding box center [379, 12] width 46 height 10
click at [345, 11] on p "Get only verified leads with our AI-powered Lead Finder, starting at $22/mo" at bounding box center [451, 12] width 249 height 10
click at [335, 12] on p "Get only verified leads with our AI-powered Lead Finder, starting at $22/mo" at bounding box center [451, 12] width 249 height 10
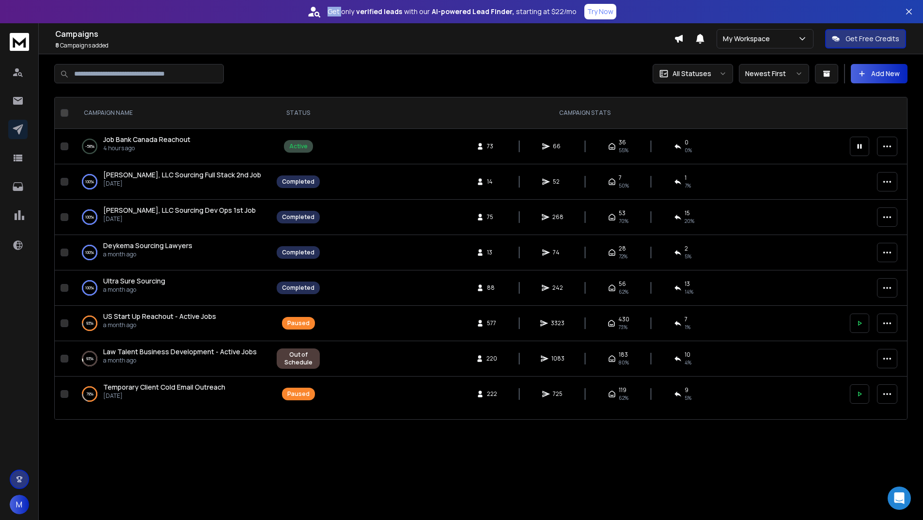
click at [335, 12] on p "Get only verified leads with our AI-powered Lead Finder, starting at $22/mo" at bounding box center [451, 12] width 249 height 10
click at [331, 148] on div "73 70 36 51 % 0 0 %" at bounding box center [584, 146] width 507 height 15
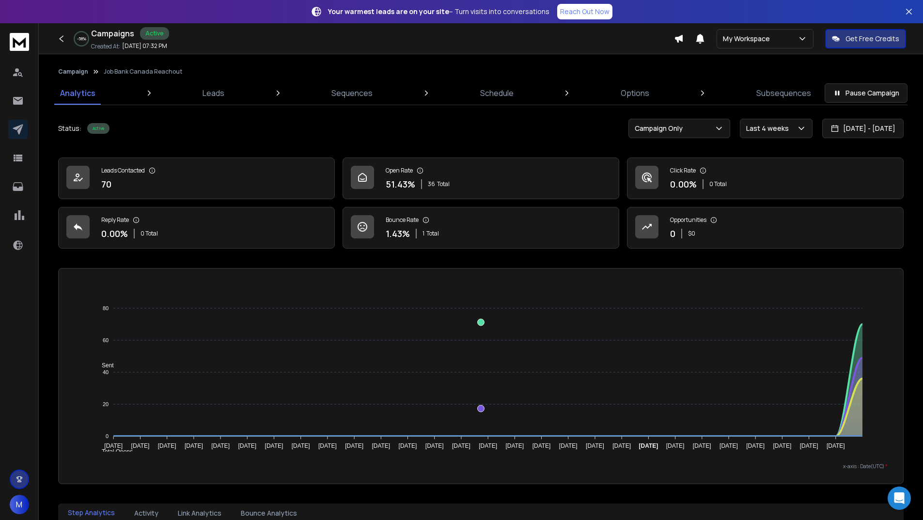
click at [389, 309] on foreignobject "Sent Total Opens Unique Opens Links Clicked Total Replies" at bounding box center [480, 367] width 773 height 170
click at [412, 309] on foreignobject "Sent Total Opens Unique Opens Links Clicked Total Replies" at bounding box center [480, 367] width 773 height 170
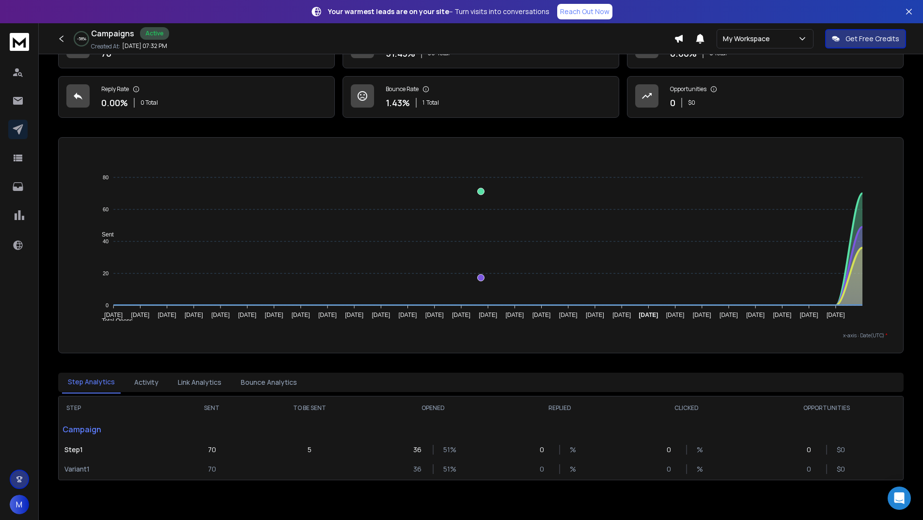
scroll to position [132, 0]
click at [139, 378] on button "Activity" at bounding box center [146, 380] width 36 height 21
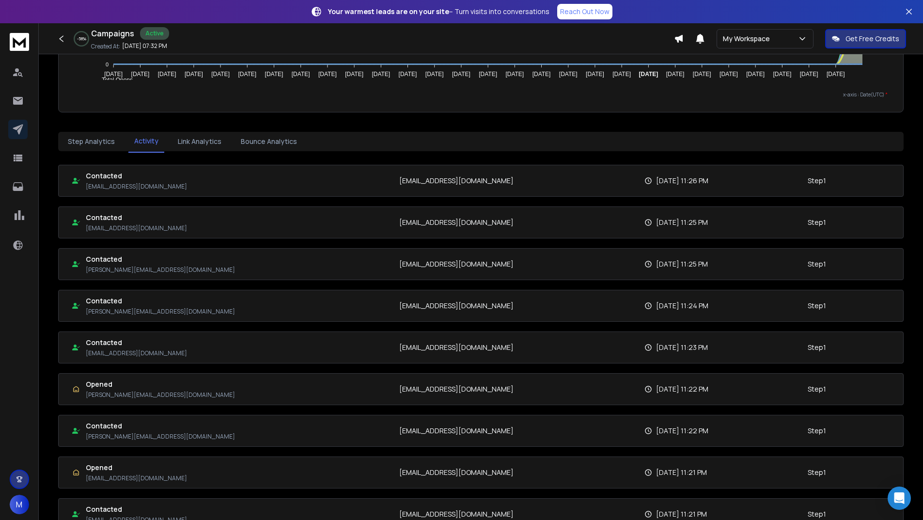
scroll to position [423, 0]
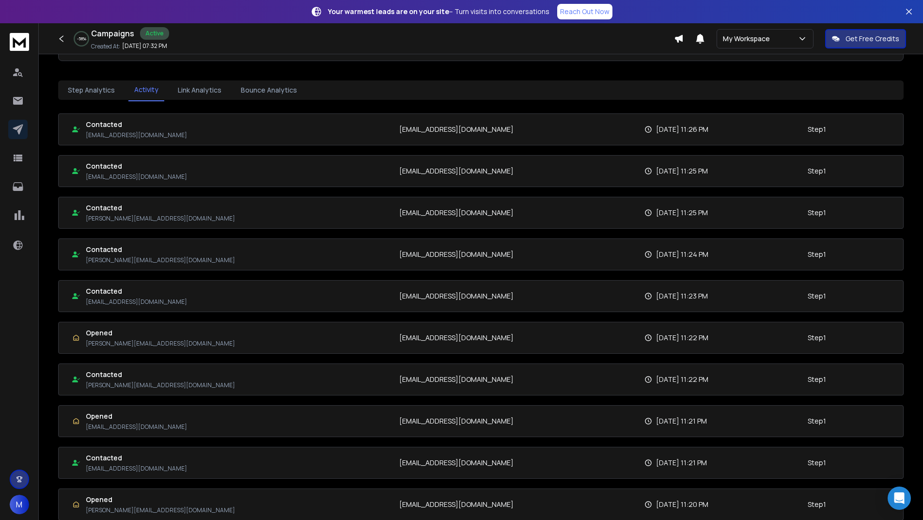
click at [435, 340] on p "[EMAIL_ADDRESS][DOMAIN_NAME]" at bounding box center [456, 338] width 114 height 10
click at [435, 295] on p "[EMAIL_ADDRESS][DOMAIN_NAME]" at bounding box center [456, 296] width 114 height 10
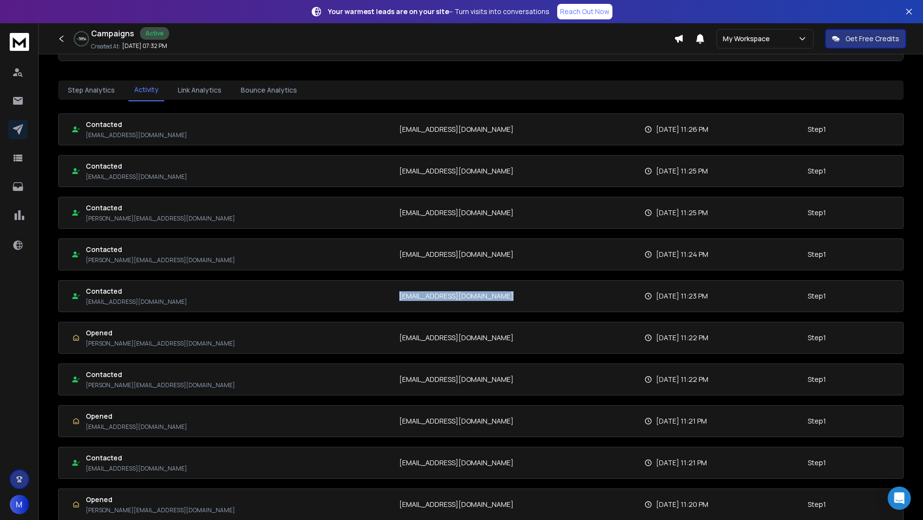
click at [435, 295] on p "[EMAIL_ADDRESS][DOMAIN_NAME]" at bounding box center [456, 296] width 114 height 10
click at [440, 250] on p "[EMAIL_ADDRESS][DOMAIN_NAME]" at bounding box center [456, 254] width 114 height 10
click at [450, 209] on p "[EMAIL_ADDRESS][DOMAIN_NAME]" at bounding box center [456, 213] width 114 height 10
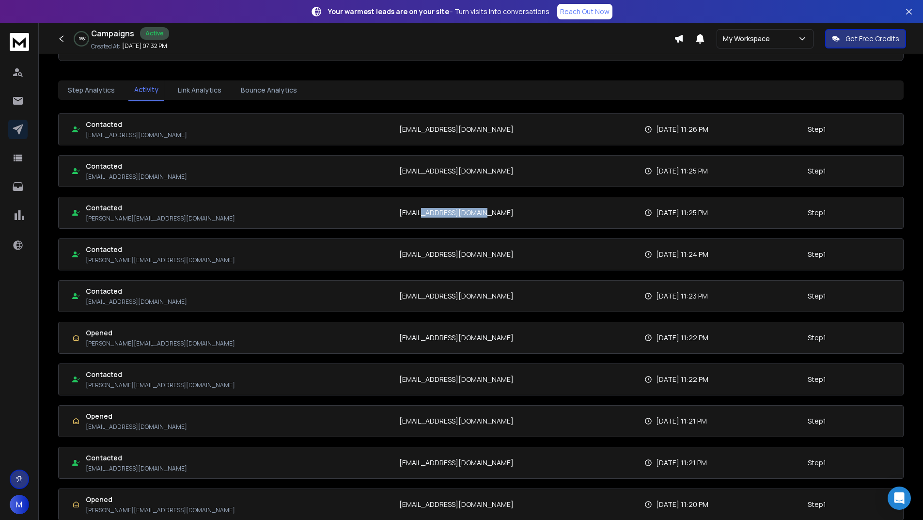
click at [450, 209] on p "[EMAIL_ADDRESS][DOMAIN_NAME]" at bounding box center [456, 213] width 114 height 10
click at [453, 211] on p "[EMAIL_ADDRESS][DOMAIN_NAME]" at bounding box center [456, 213] width 114 height 10
click at [447, 175] on p "[EMAIL_ADDRESS][DOMAIN_NAME]" at bounding box center [456, 171] width 114 height 10
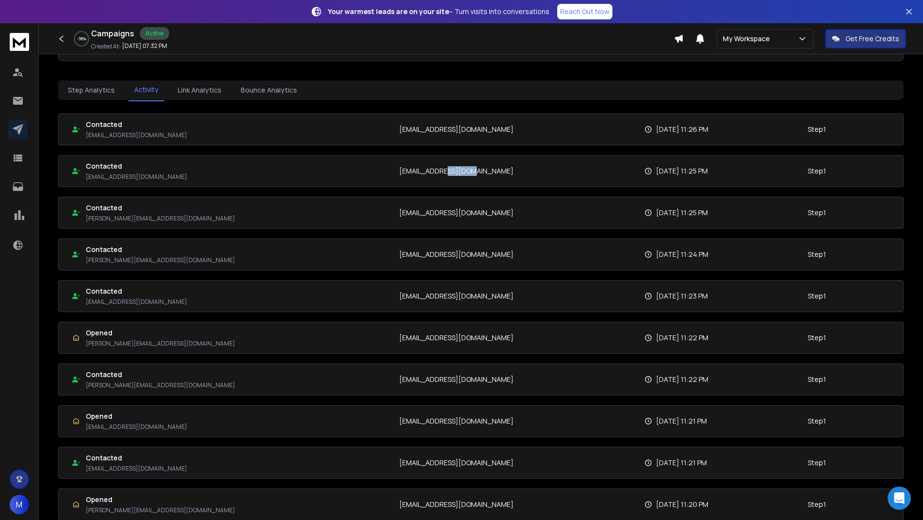
click at [447, 175] on p "[EMAIL_ADDRESS][DOMAIN_NAME]" at bounding box center [456, 171] width 114 height 10
click at [413, 124] on div "Contacted [PERSON_NAME][EMAIL_ADDRESS][DOMAIN_NAME] [EMAIL_ADDRESS][DOMAIN_NAME…" at bounding box center [480, 129] width 845 height 32
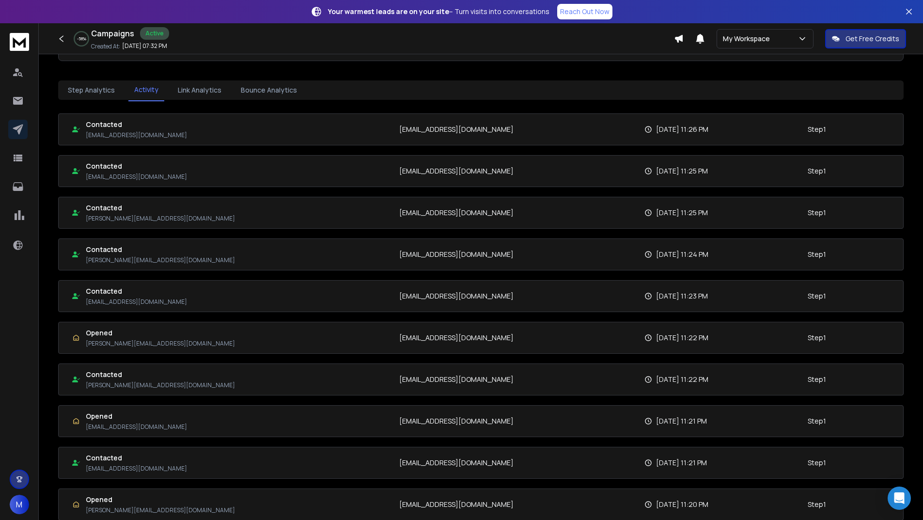
click at [684, 44] on div "My Workspace Get Free Credits" at bounding box center [790, 38] width 232 height 19
click at [682, 38] on icon at bounding box center [679, 39] width 8 height 8
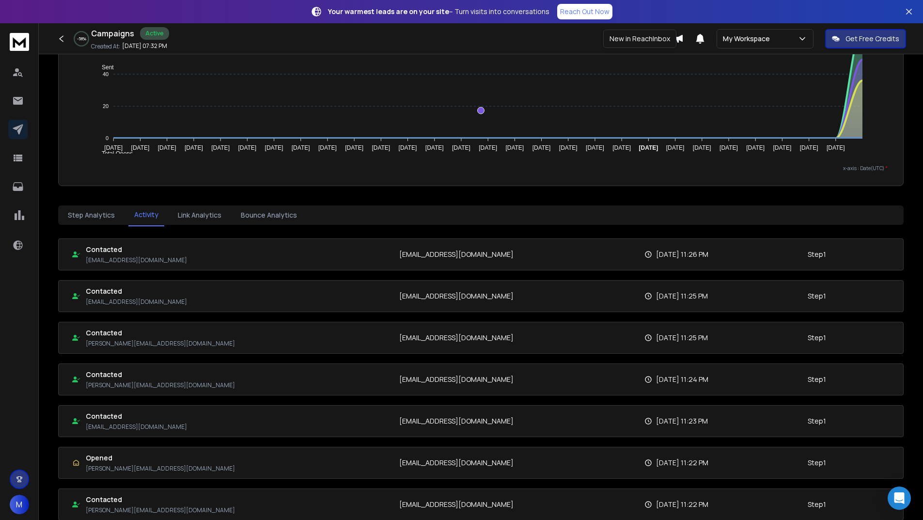
scroll to position [229, 0]
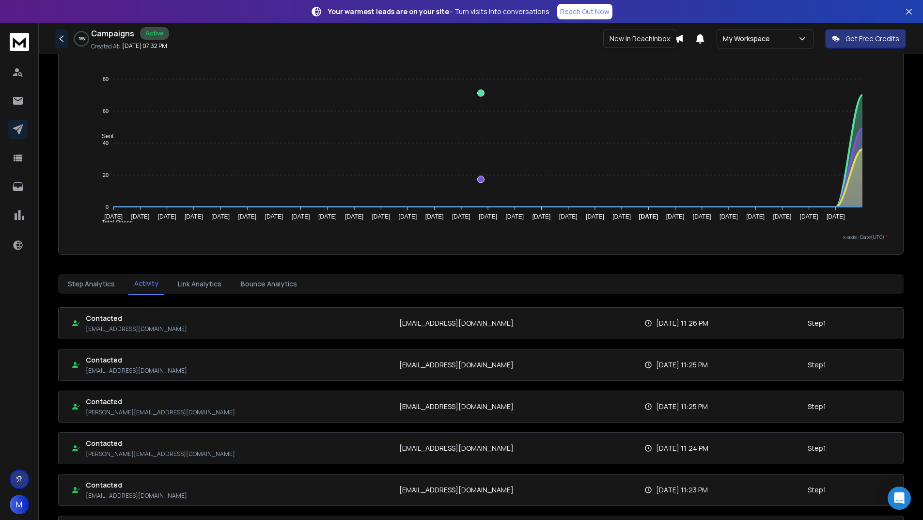
click at [60, 40] on icon at bounding box center [61, 38] width 9 height 9
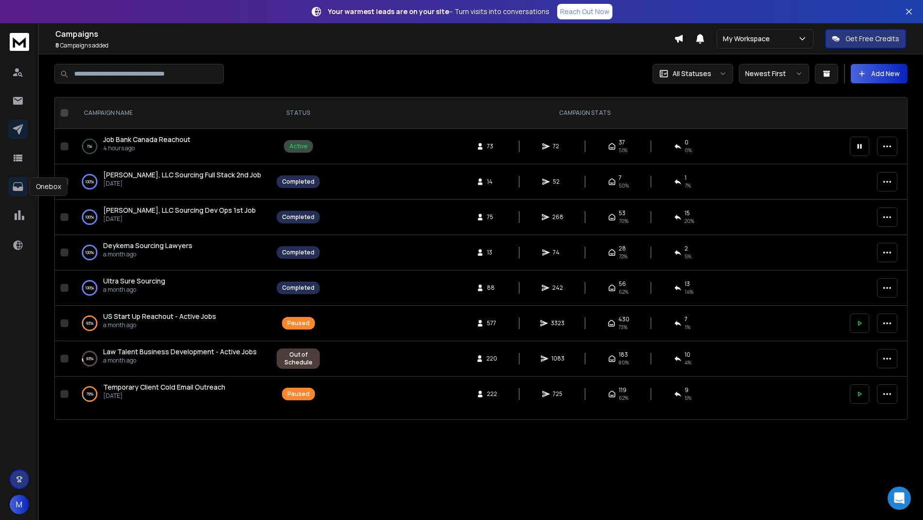
click at [19, 186] on icon at bounding box center [18, 187] width 12 height 12
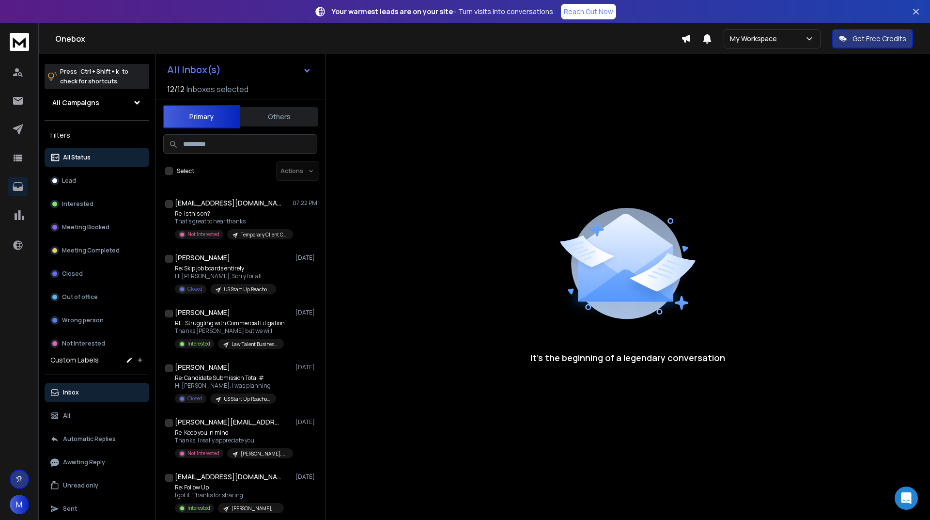
click at [274, 122] on button "Others" at bounding box center [278, 116] width 77 height 21
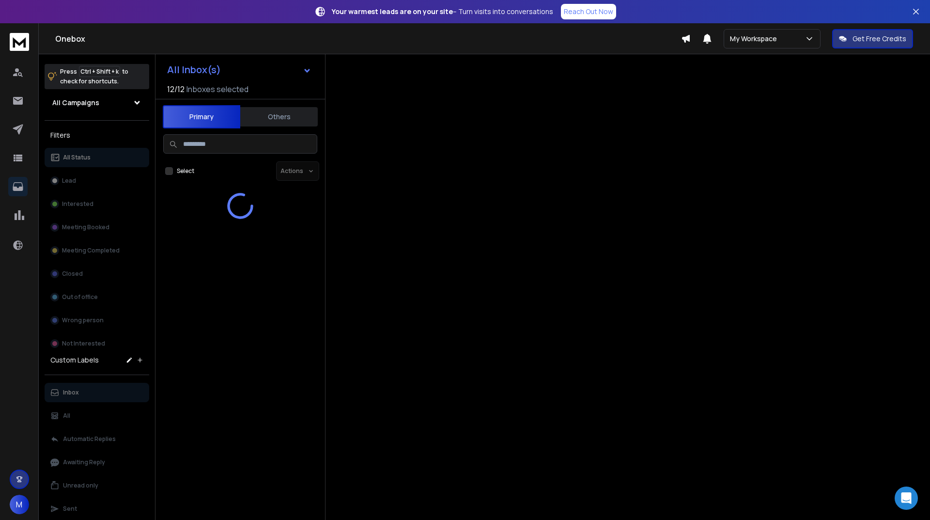
click at [201, 122] on button "Primary" at bounding box center [201, 116] width 77 height 23
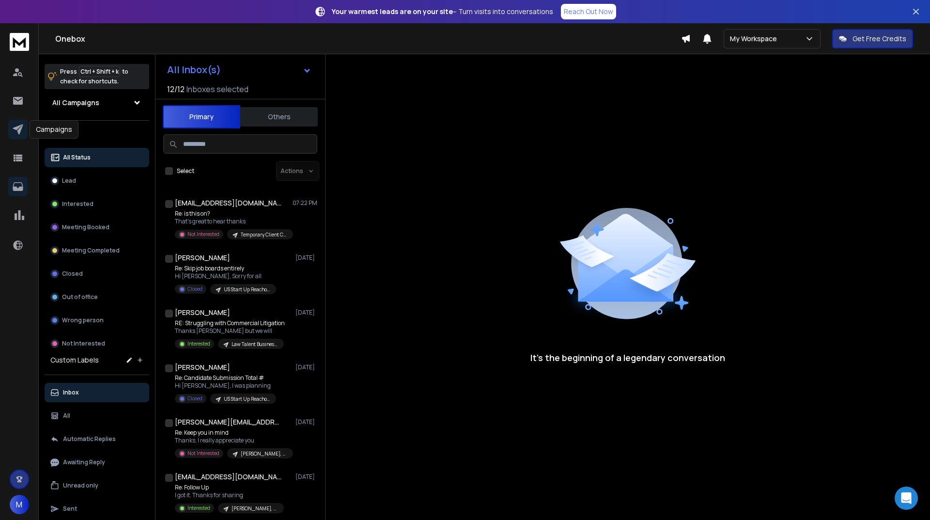
click at [26, 128] on link at bounding box center [17, 129] width 19 height 19
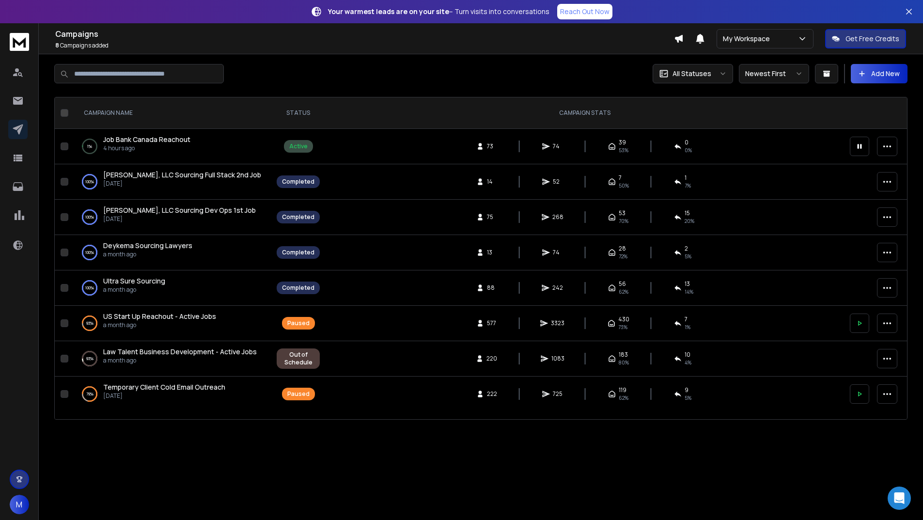
click at [419, 147] on div "73 74 39 53 % 0 0 %" at bounding box center [584, 146] width 507 height 15
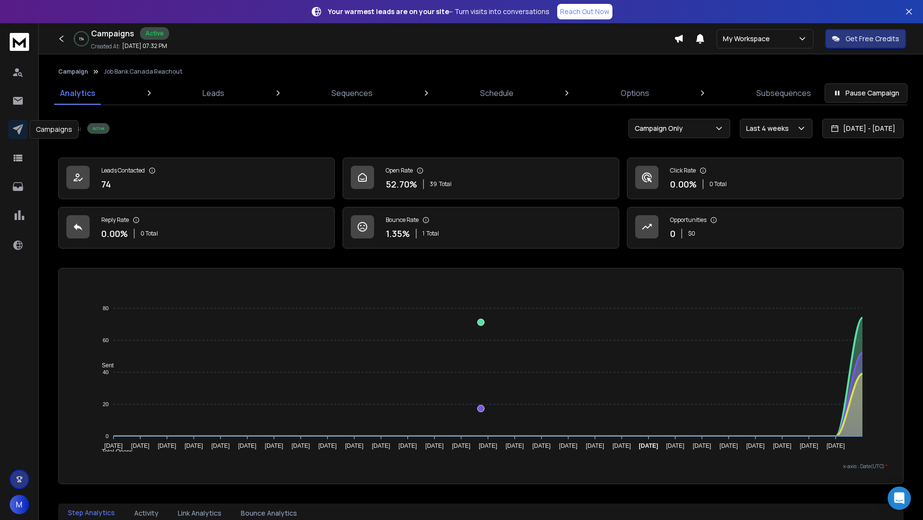
click at [21, 131] on icon at bounding box center [18, 130] width 12 height 12
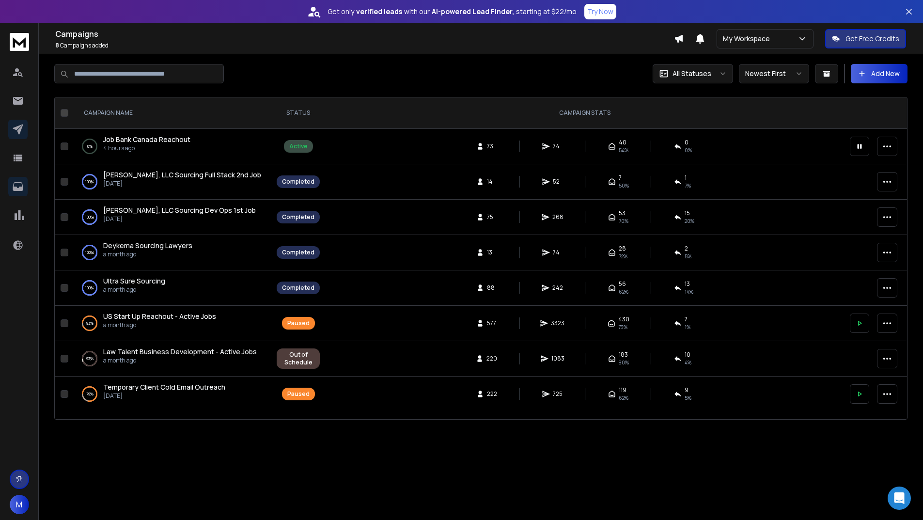
click at [23, 181] on icon at bounding box center [18, 187] width 12 height 12
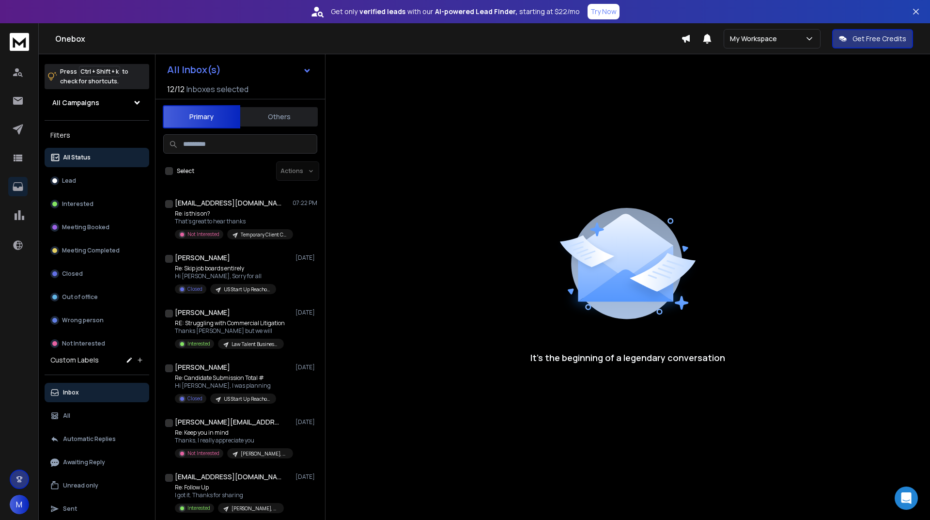
click at [285, 120] on button "Others" at bounding box center [278, 116] width 77 height 21
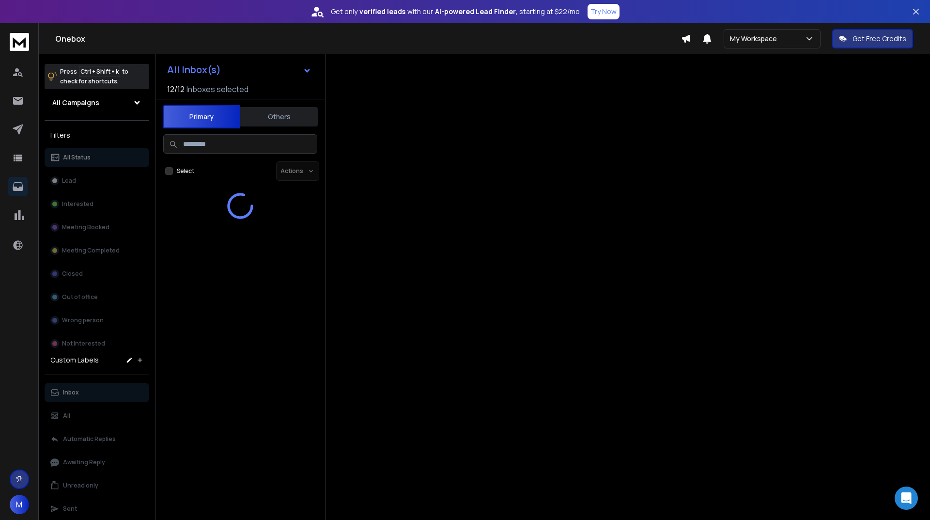
click at [195, 121] on button "Primary" at bounding box center [201, 116] width 77 height 23
click at [15, 138] on link at bounding box center [17, 129] width 19 height 19
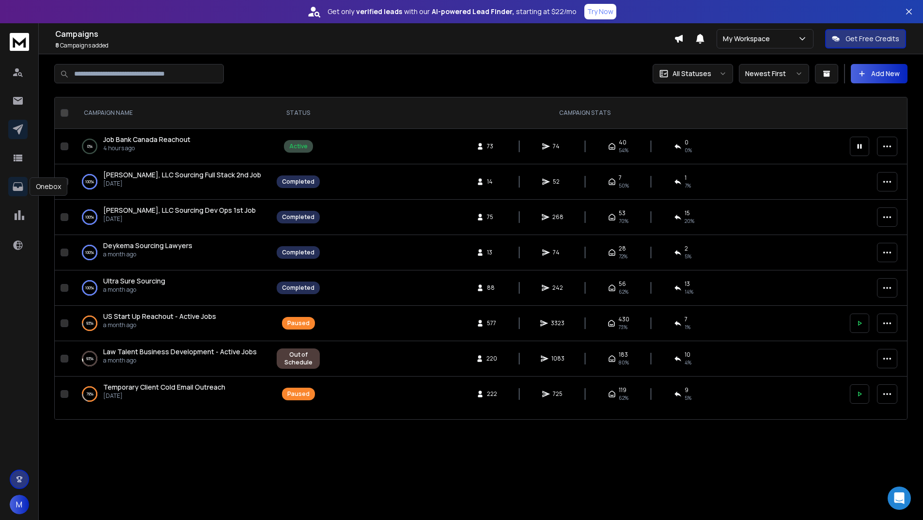
click at [18, 185] on icon at bounding box center [18, 187] width 12 height 12
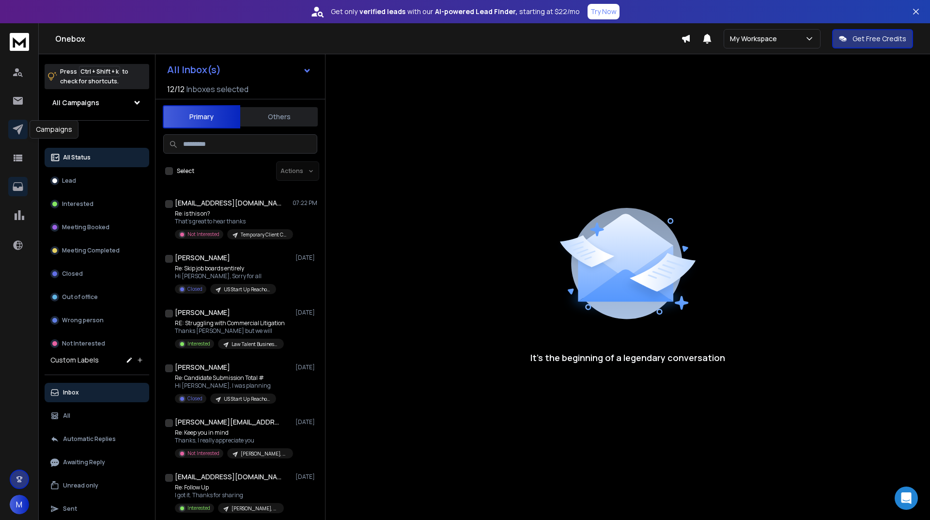
click at [16, 136] on link at bounding box center [17, 129] width 19 height 19
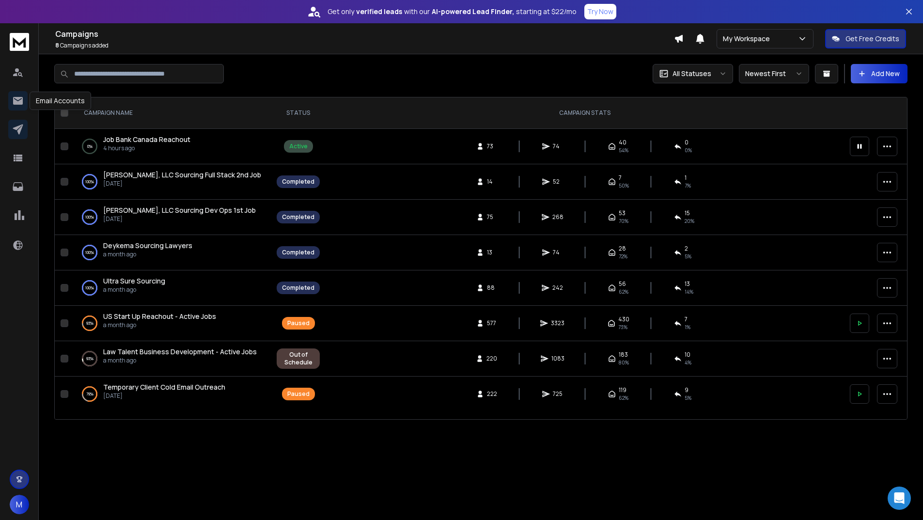
click at [10, 105] on link at bounding box center [17, 100] width 19 height 19
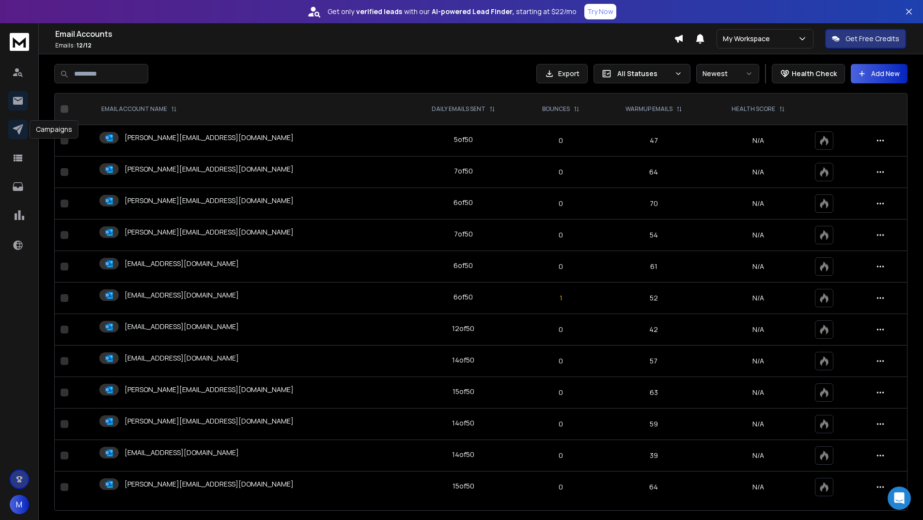
click at [19, 132] on icon at bounding box center [18, 129] width 10 height 10
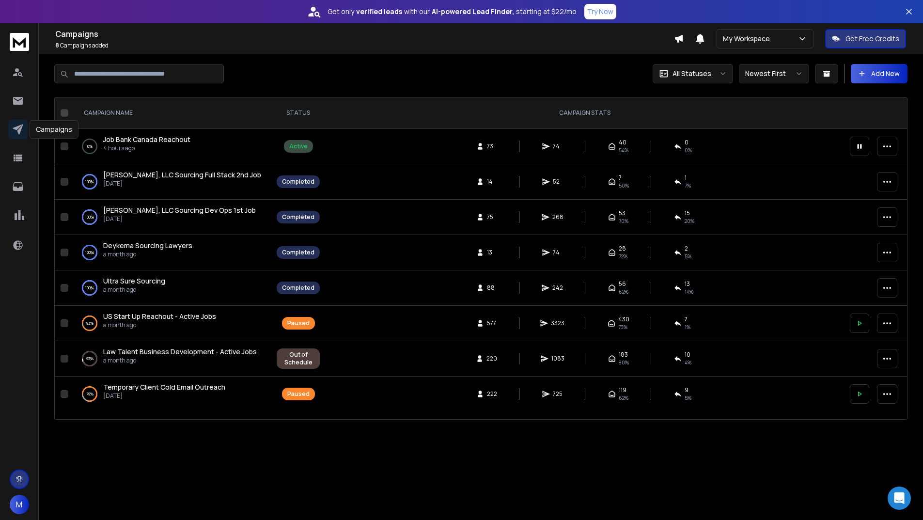
click at [428, 139] on div "73 74 40 54 % 0 0 %" at bounding box center [584, 146] width 507 height 15
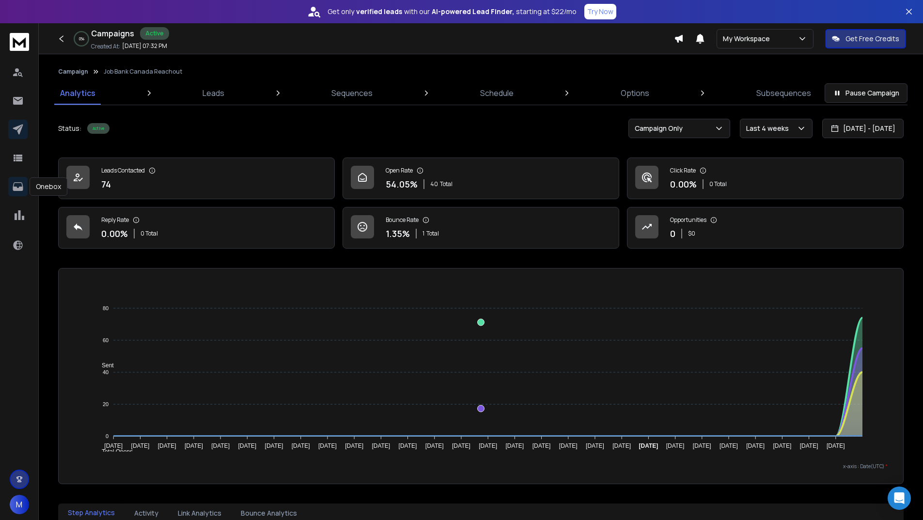
click at [11, 179] on link at bounding box center [17, 186] width 19 height 19
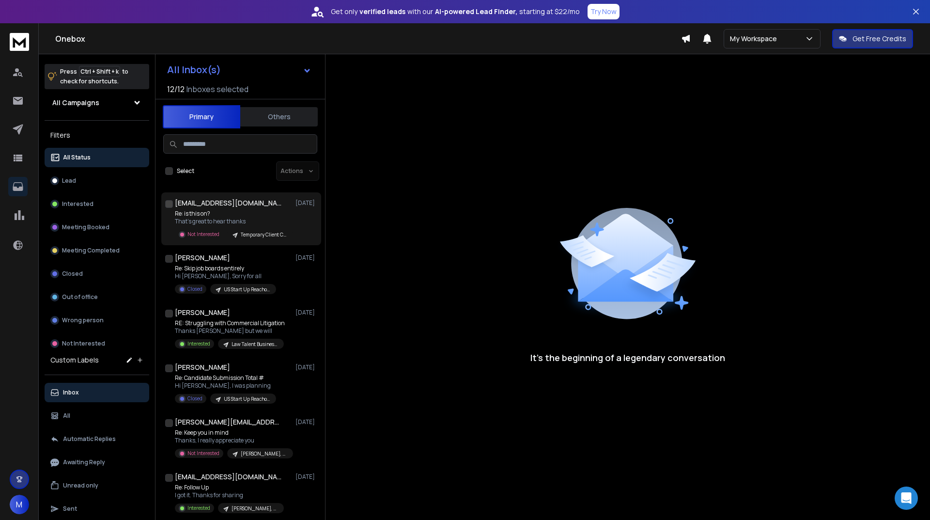
click at [221, 200] on h1 "info@renegadeapparel.ca" at bounding box center [228, 203] width 107 height 10
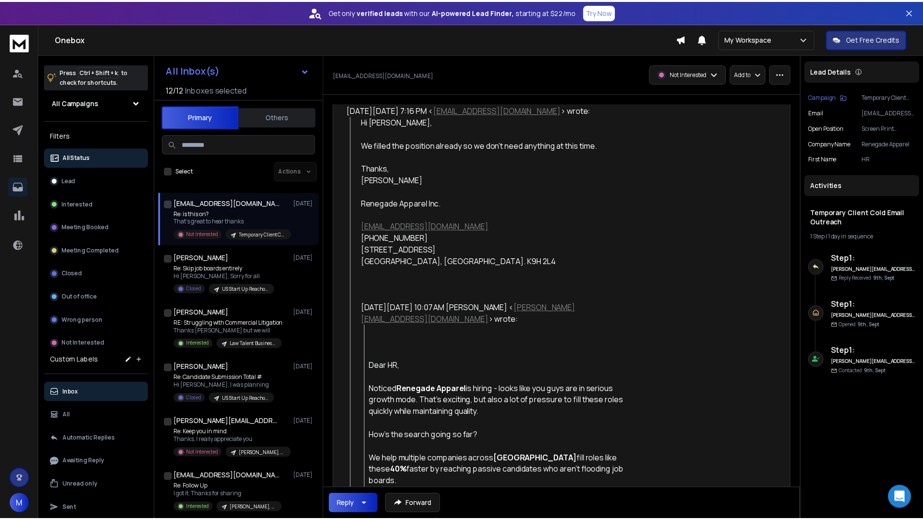
scroll to position [194, 0]
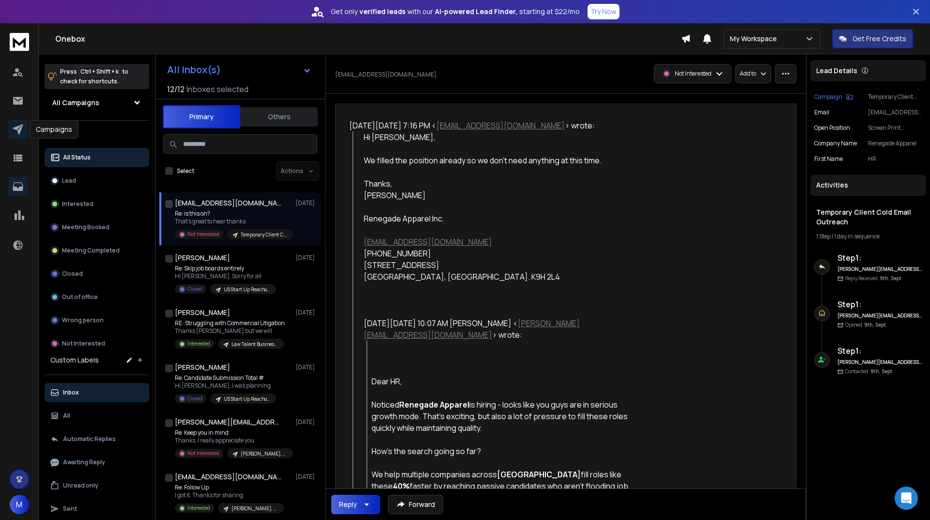
click at [18, 133] on icon at bounding box center [18, 129] width 10 height 10
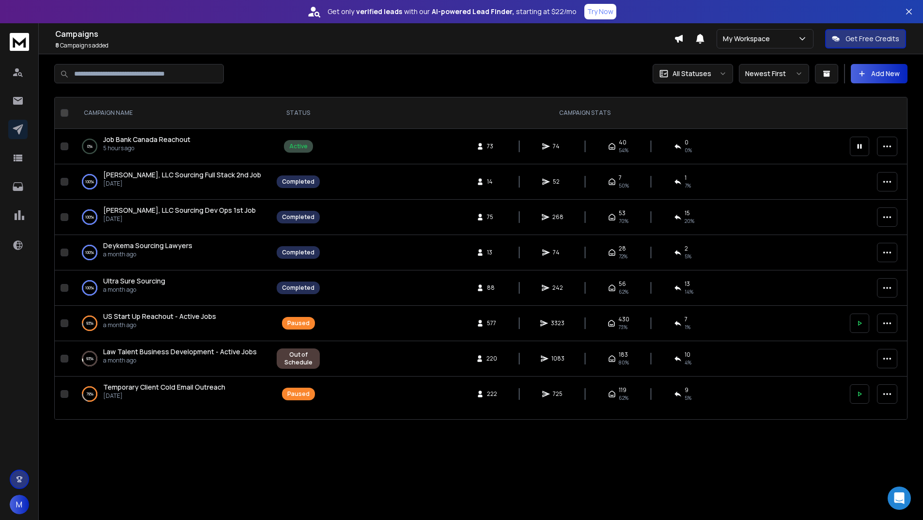
click at [368, 143] on div "73 74 40 54 % 0 0 %" at bounding box center [584, 146] width 507 height 15
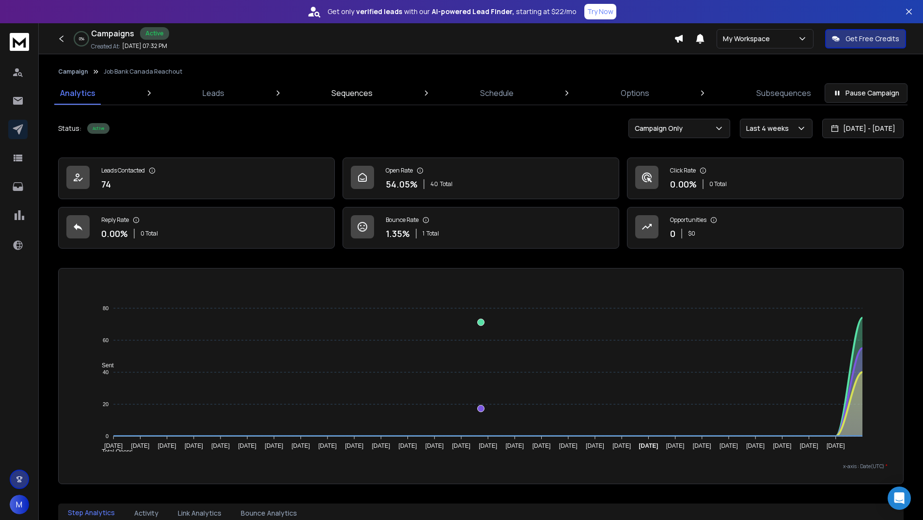
click at [344, 98] on p "Sequences" at bounding box center [351, 93] width 41 height 12
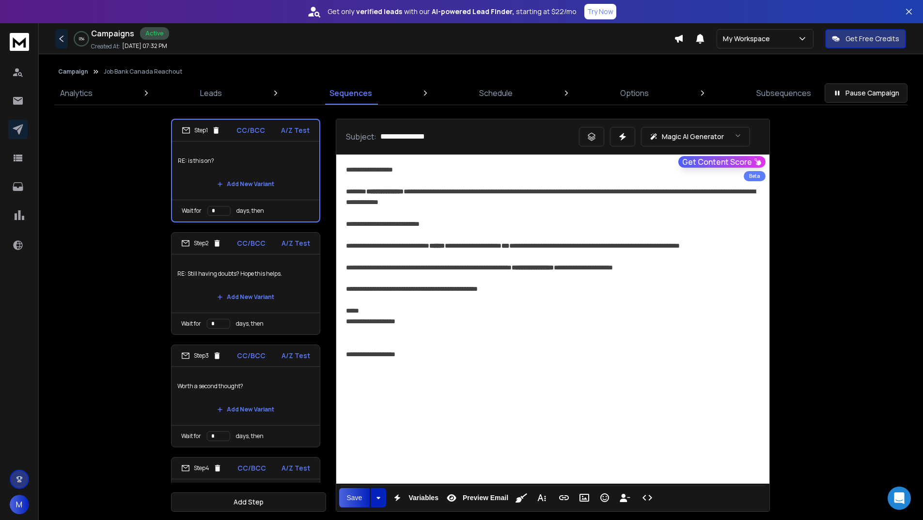
click at [63, 40] on icon at bounding box center [61, 38] width 9 height 9
